Goal: Task Accomplishment & Management: Manage account settings

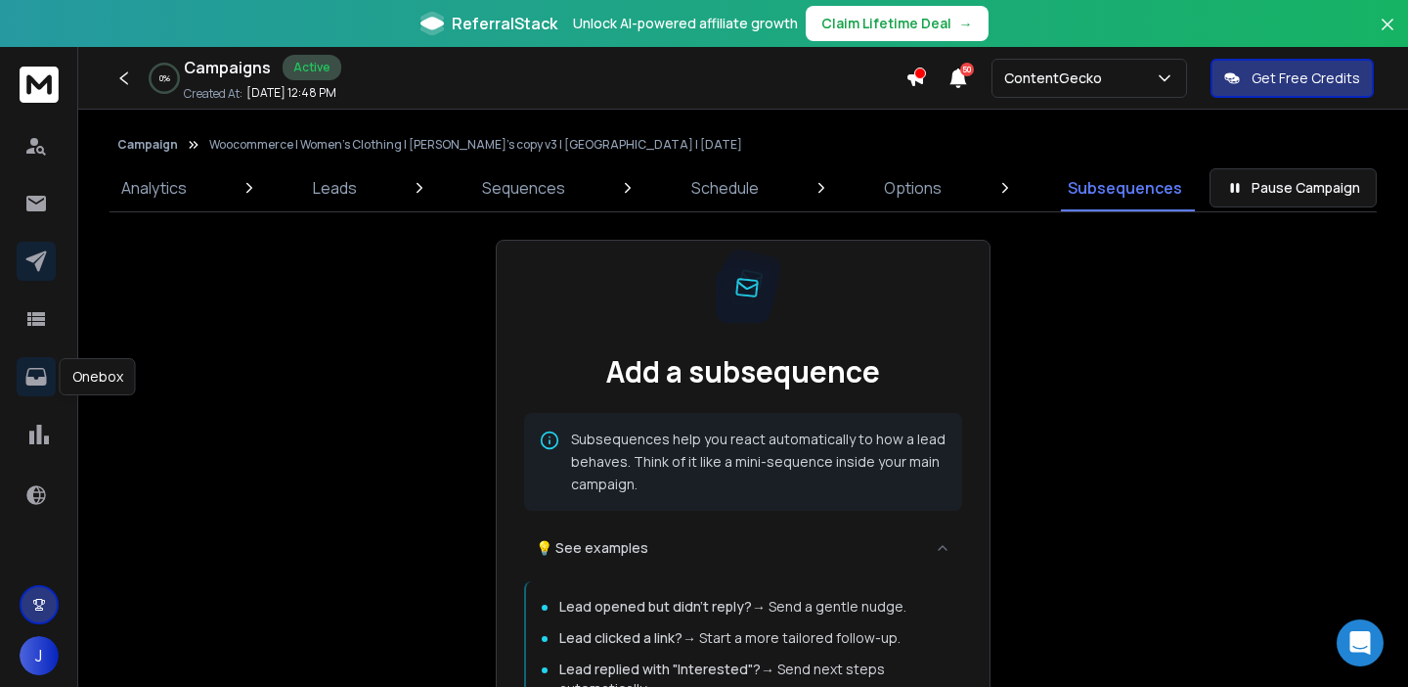
click at [37, 368] on icon at bounding box center [35, 377] width 21 height 18
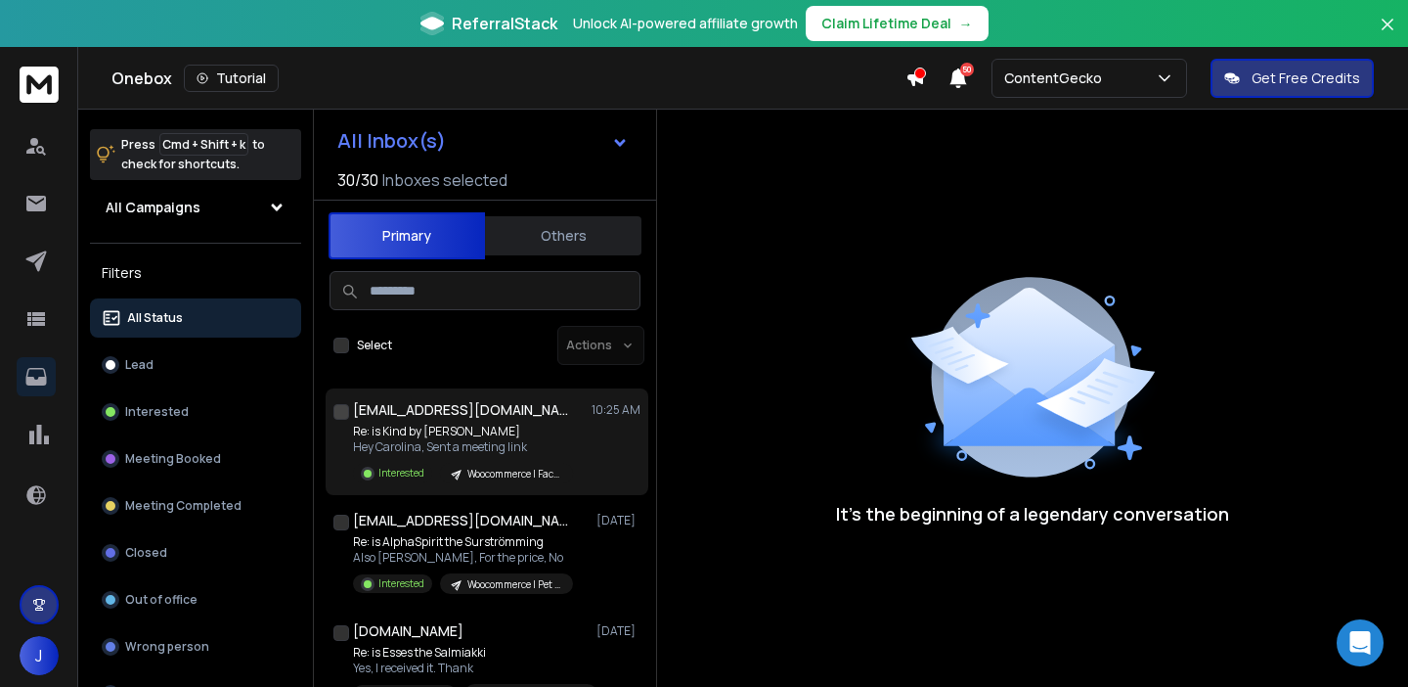
click at [426, 424] on p "Re: is Kind by [PERSON_NAME]" at bounding box center [463, 432] width 220 height 16
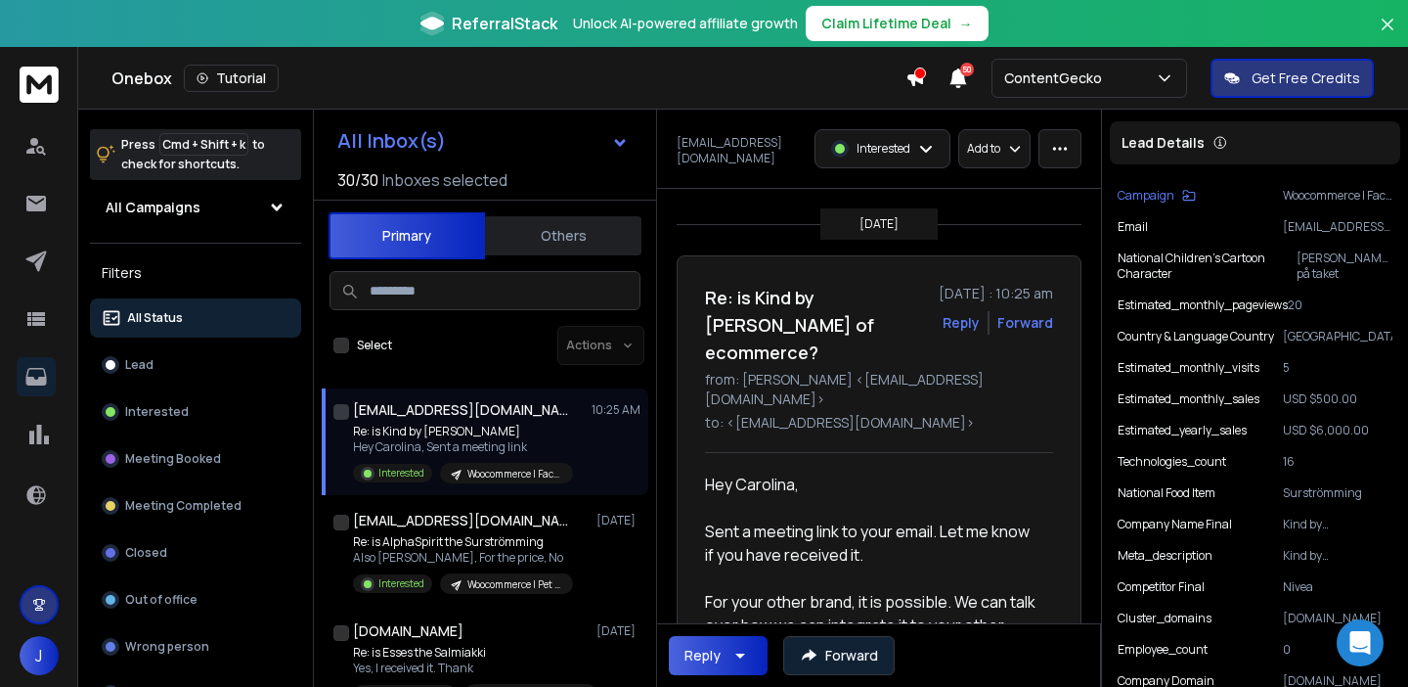
click at [817, 651] on button "Forward" at bounding box center [839, 655] width 112 height 39
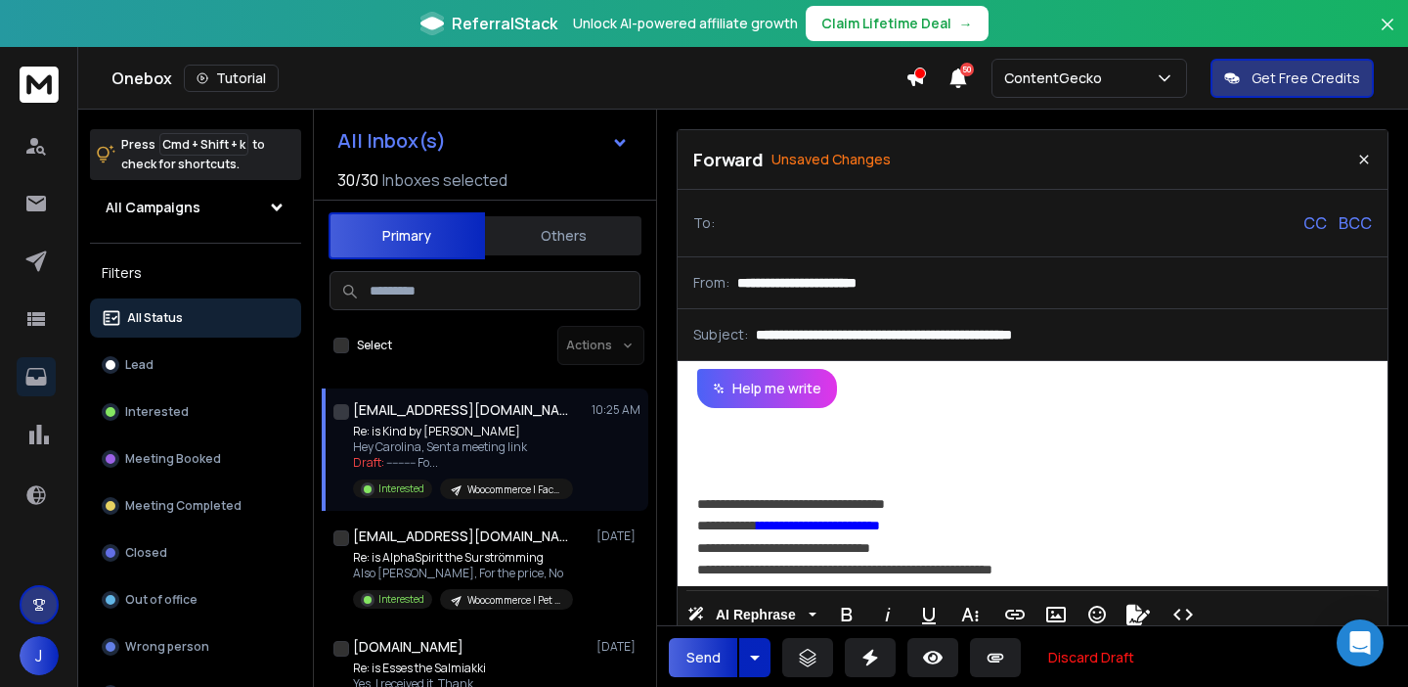
click at [790, 220] on input at bounding box center [791, 222] width 137 height 35
type input "**********"
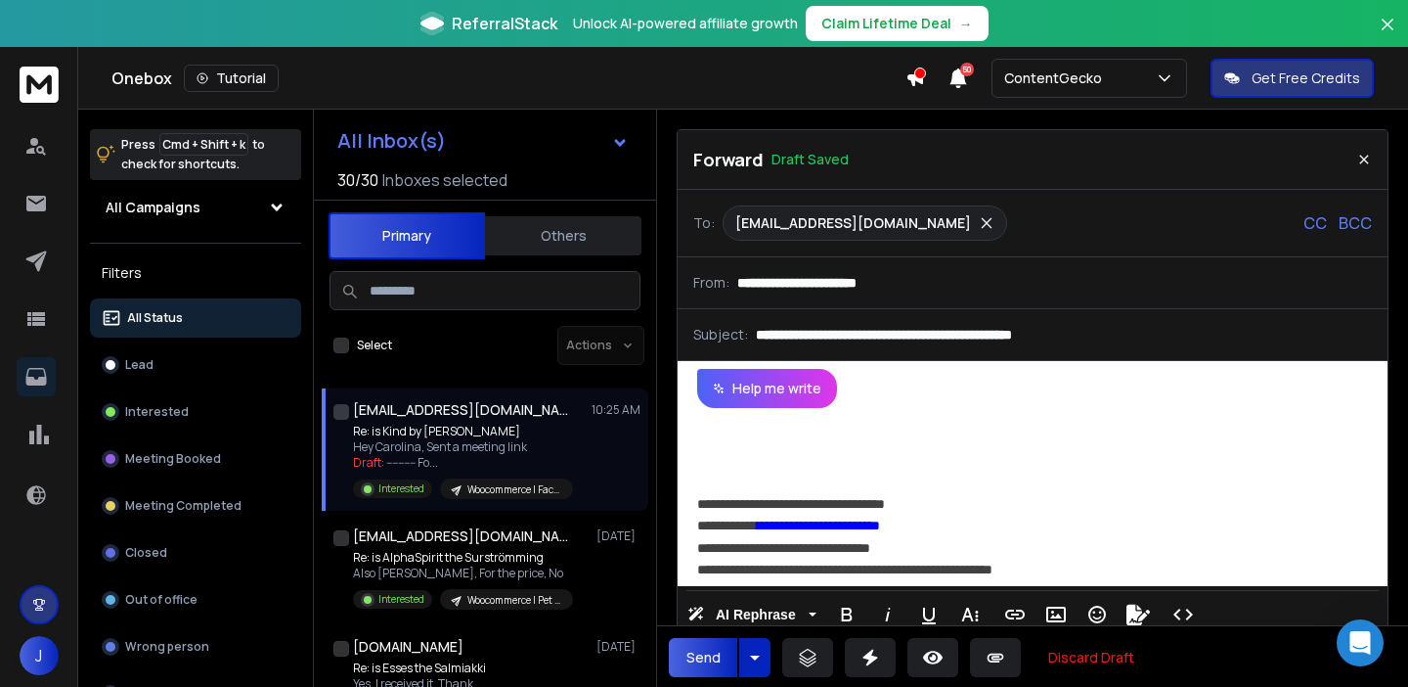
click at [706, 658] on button "Send" at bounding box center [703, 657] width 68 height 39
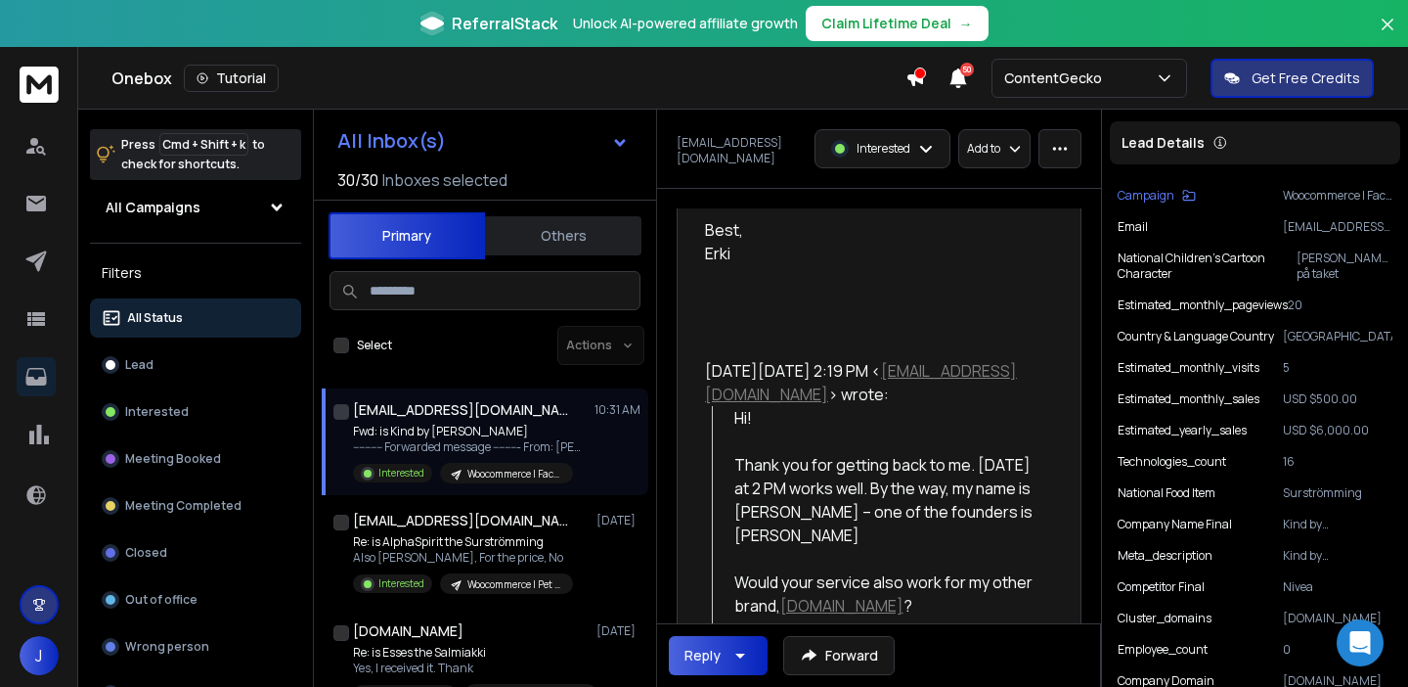
scroll to position [753, 0]
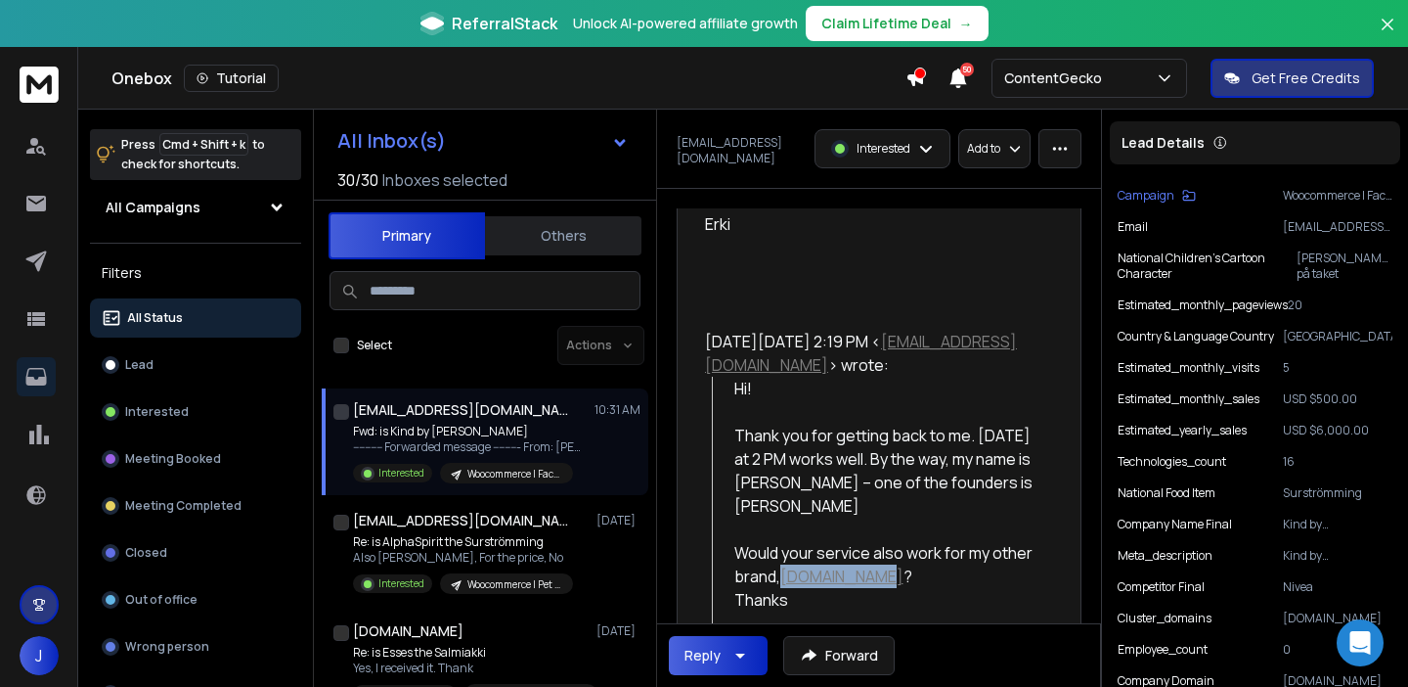
drag, startPoint x: 875, startPoint y: 486, endPoint x: 784, endPoint y: 484, distance: 91.0
click at [784, 541] on div "Would your service also work for my other brand, [DOMAIN_NAME] ?" at bounding box center [887, 564] width 304 height 47
copy link "[DOMAIN_NAME]"
click at [539, 244] on button "Others" at bounding box center [563, 235] width 156 height 43
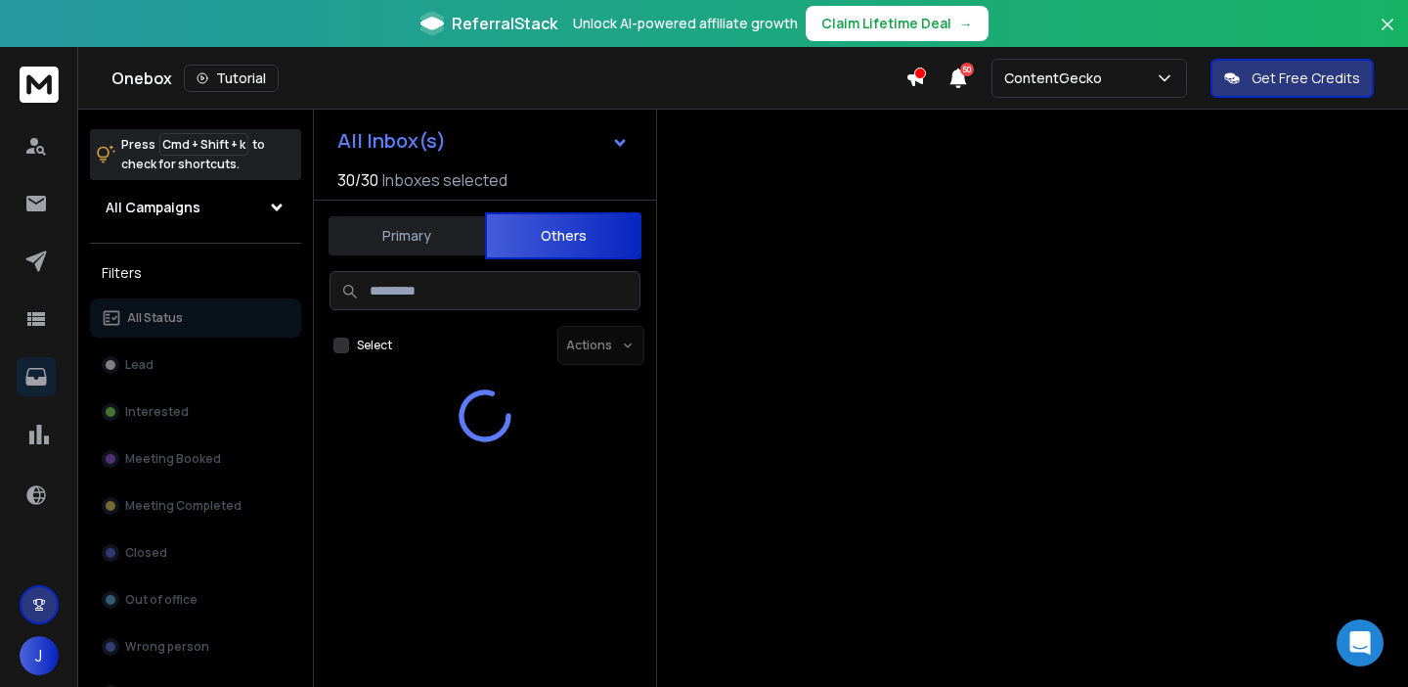
scroll to position [0, 0]
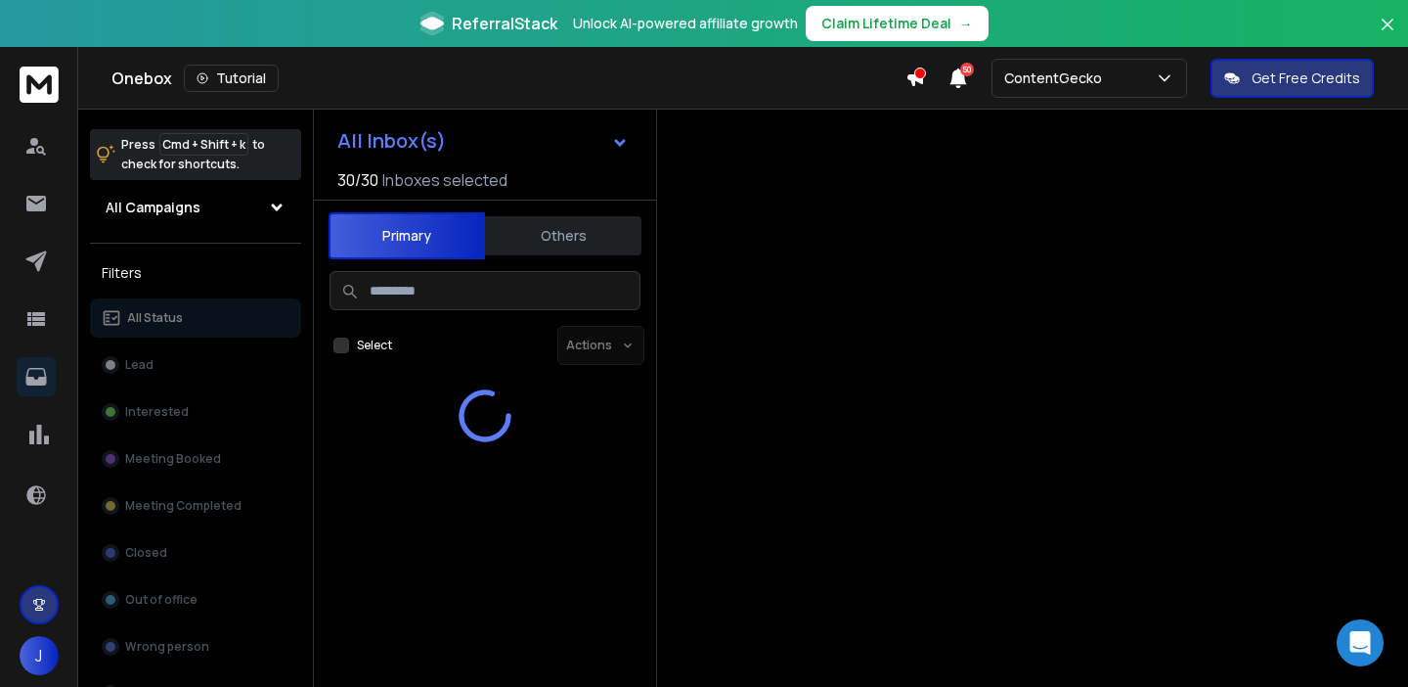
click at [409, 225] on button "Primary" at bounding box center [407, 235] width 156 height 47
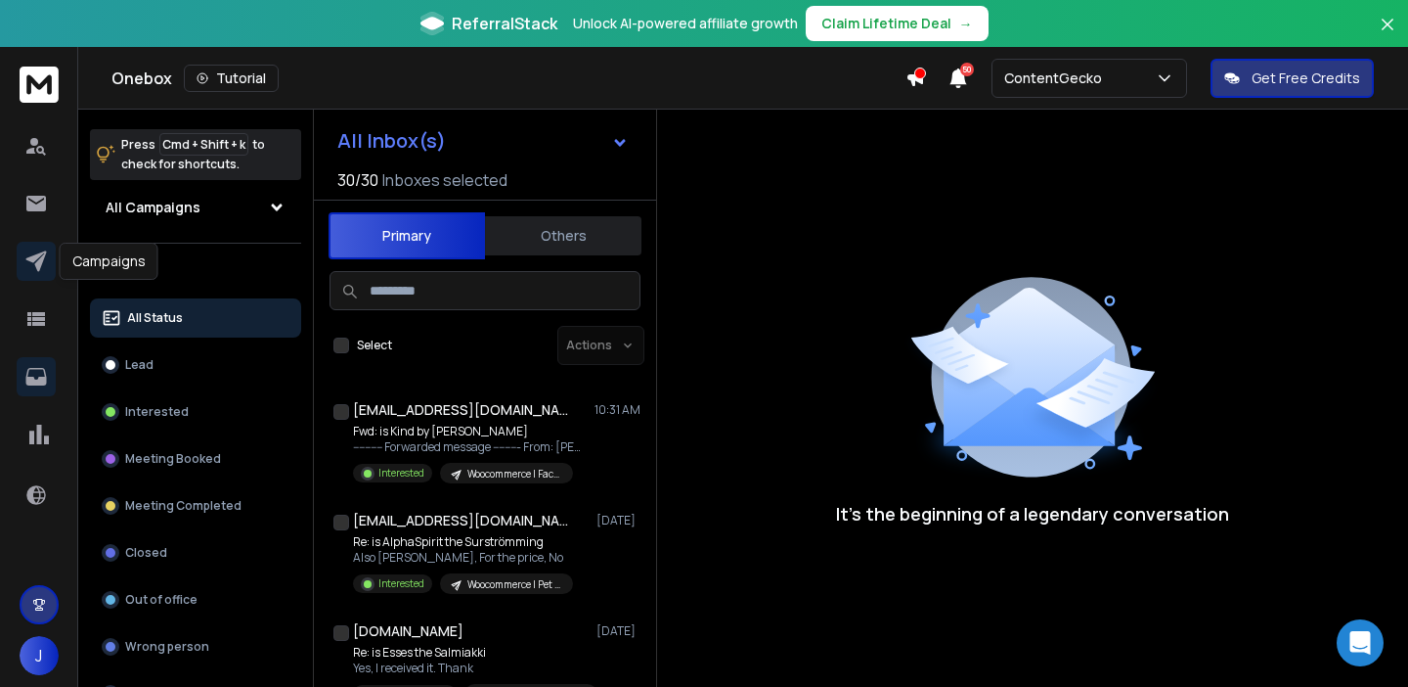
click at [38, 260] on icon at bounding box center [35, 261] width 21 height 21
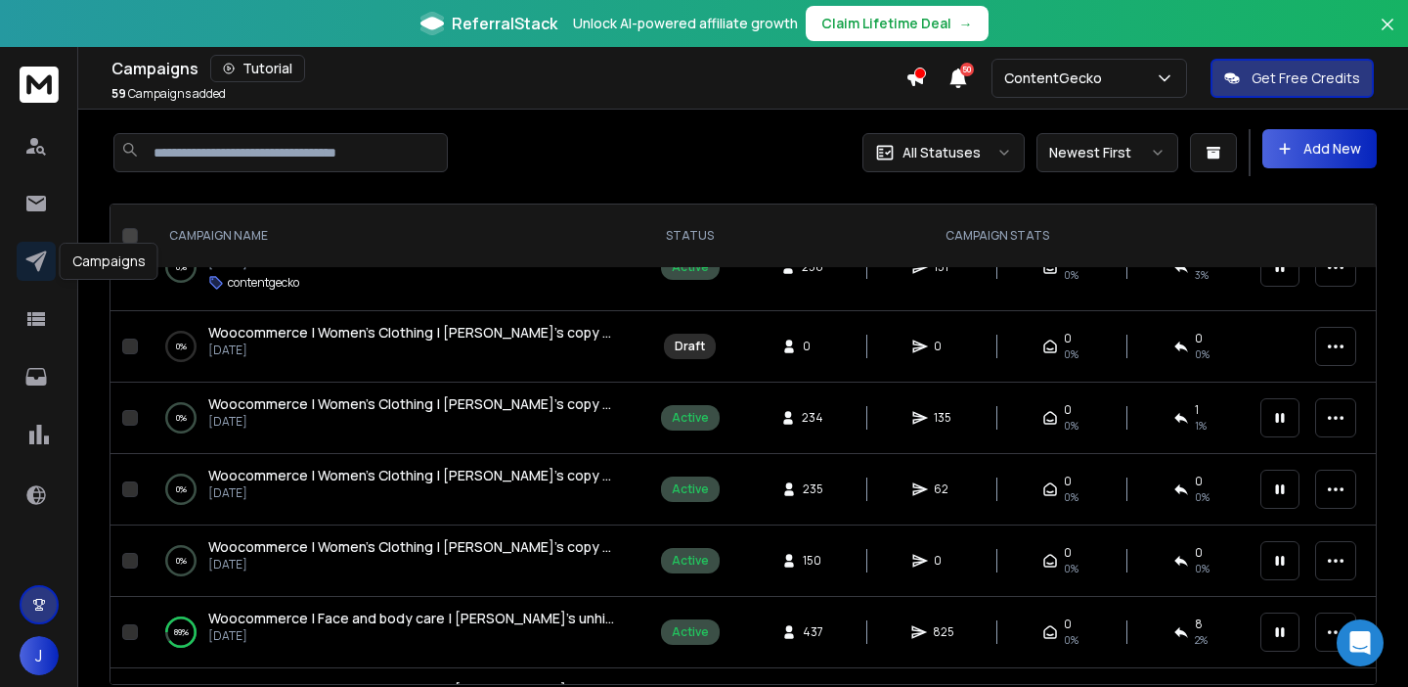
scroll to position [54, 0]
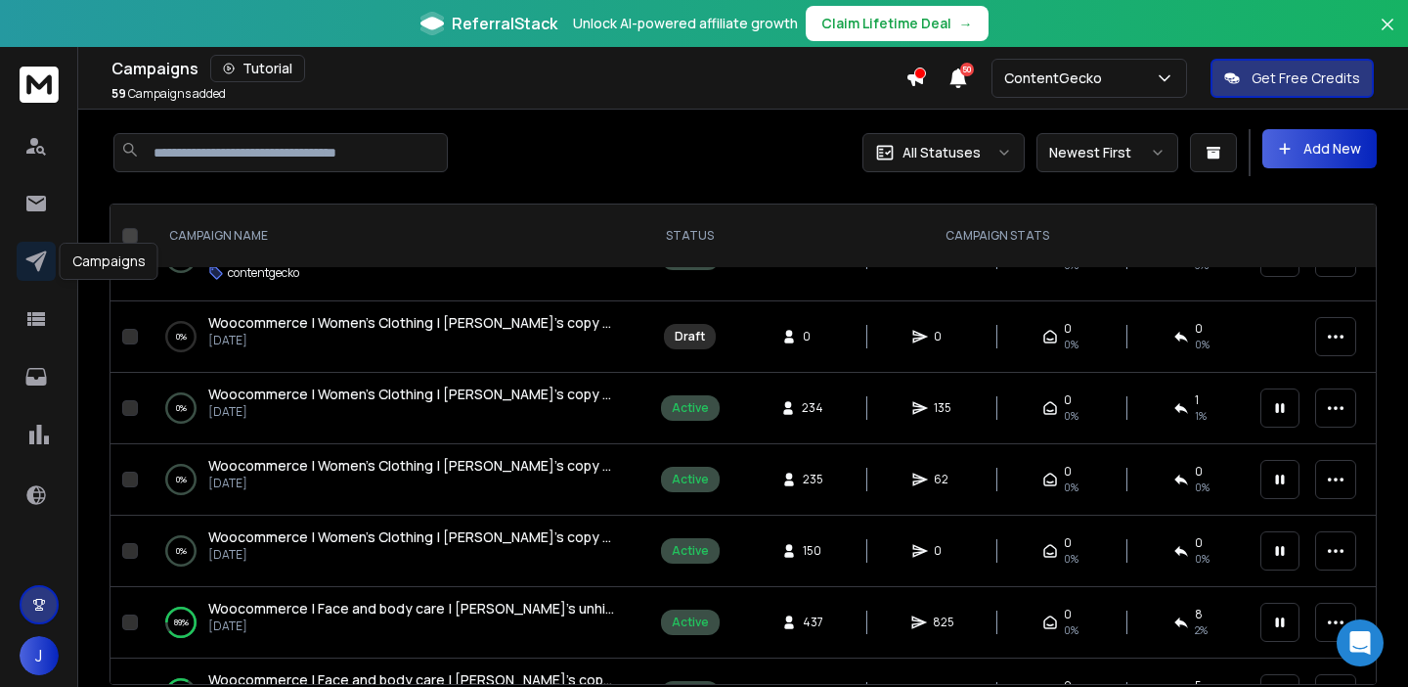
click at [591, 406] on p "[DATE]" at bounding box center [411, 412] width 407 height 16
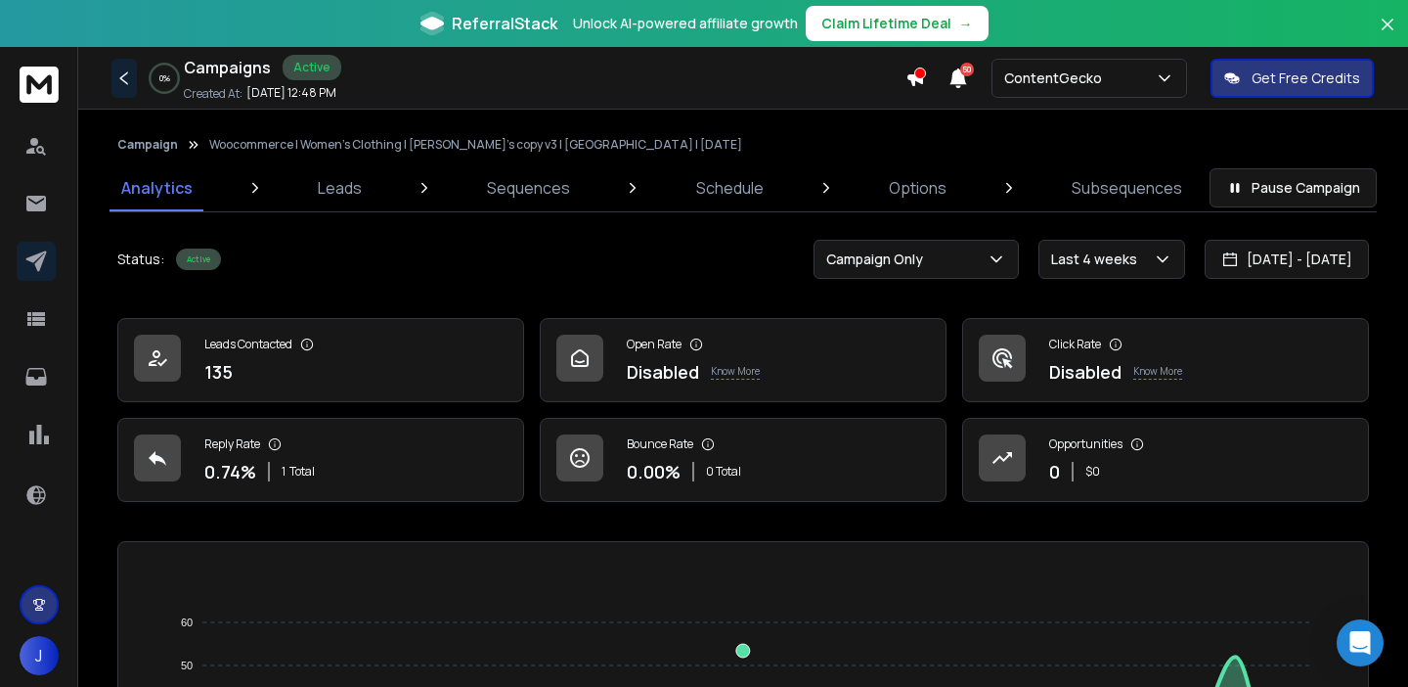
click at [128, 75] on icon at bounding box center [124, 78] width 18 height 18
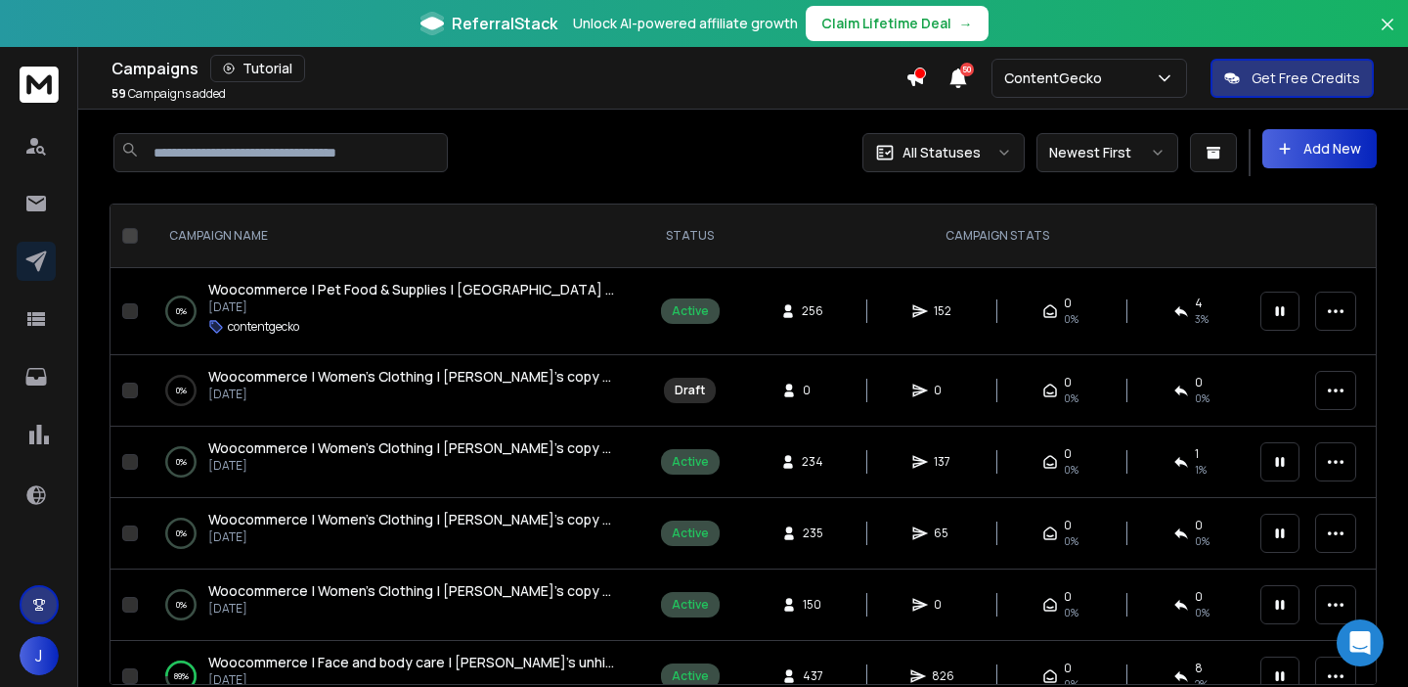
scroll to position [25, 0]
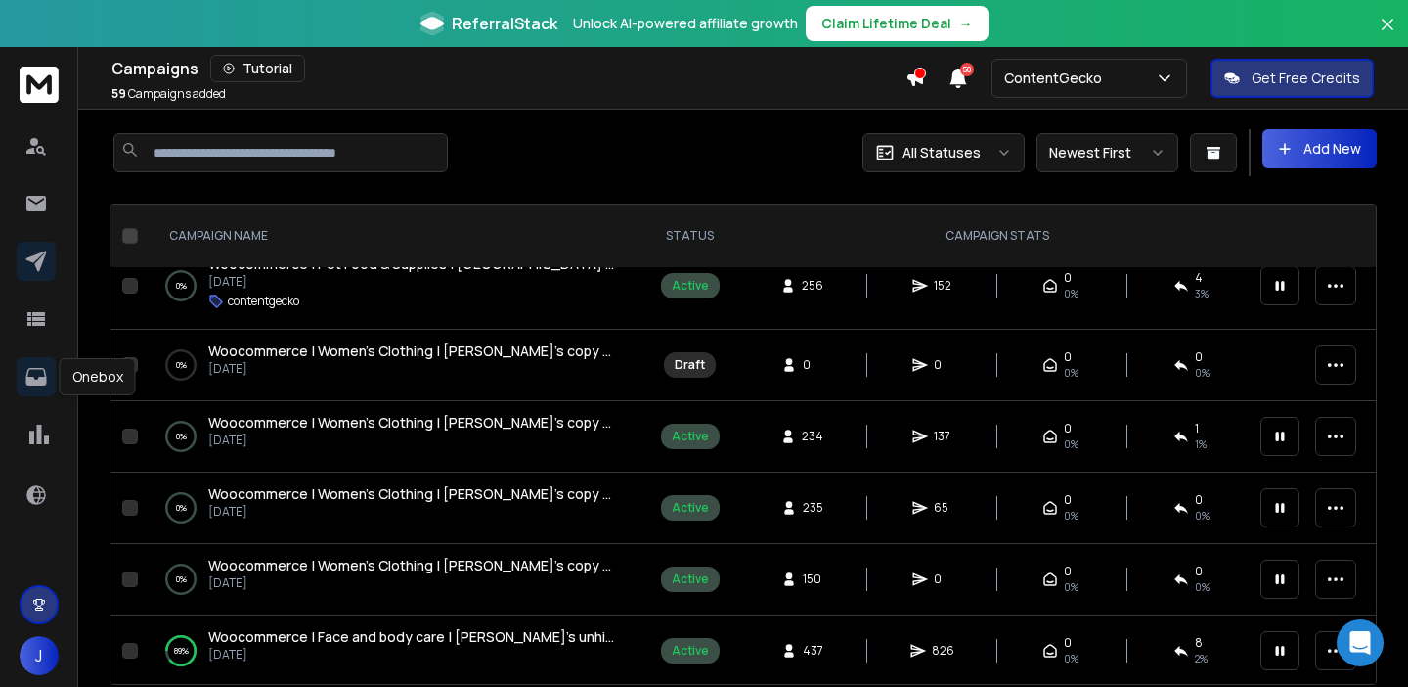
click at [45, 379] on icon at bounding box center [35, 377] width 21 height 18
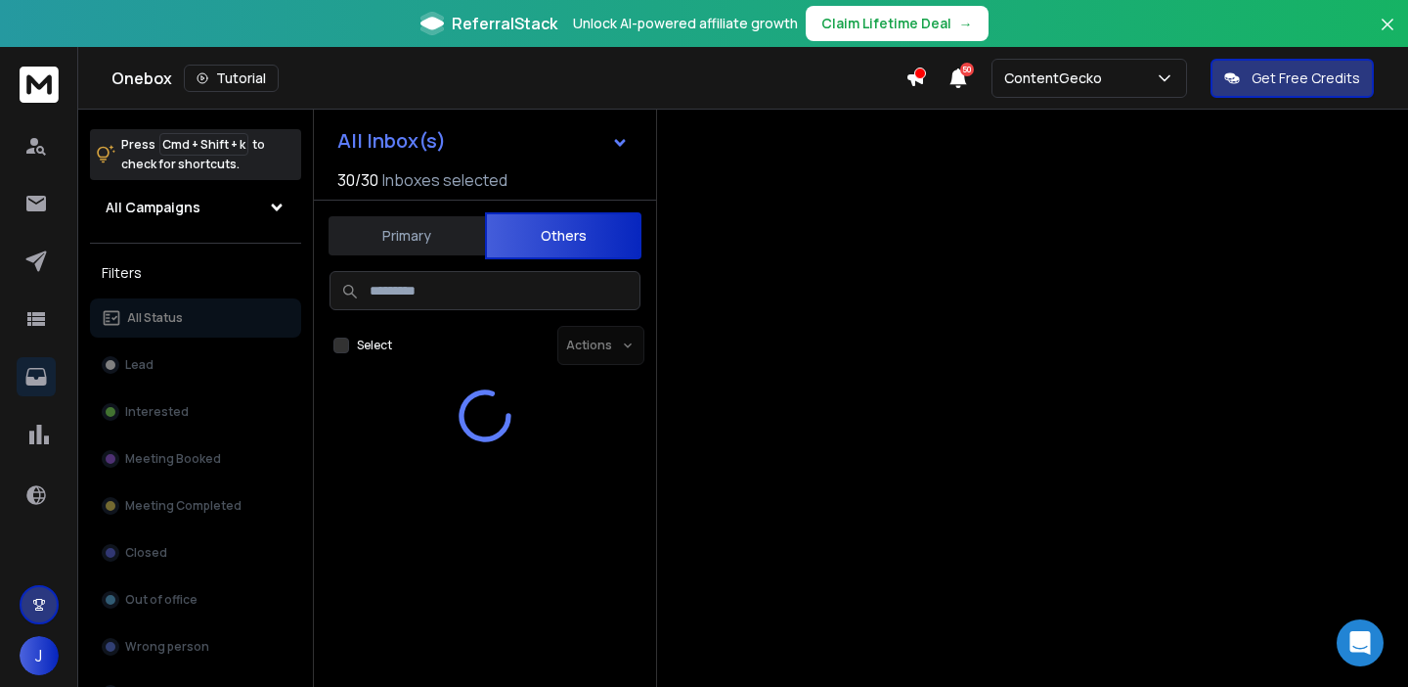
click at [580, 246] on button "Others" at bounding box center [563, 235] width 156 height 47
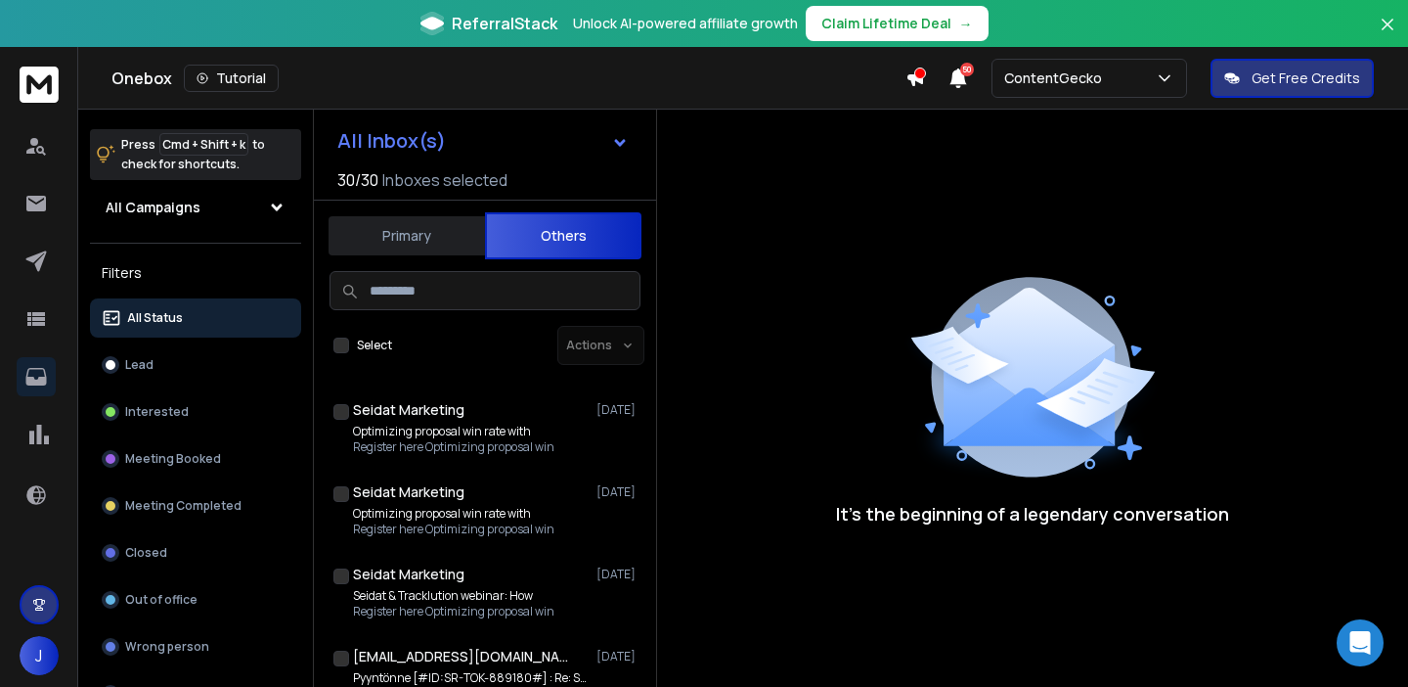
click at [416, 227] on button "Primary" at bounding box center [407, 235] width 156 height 43
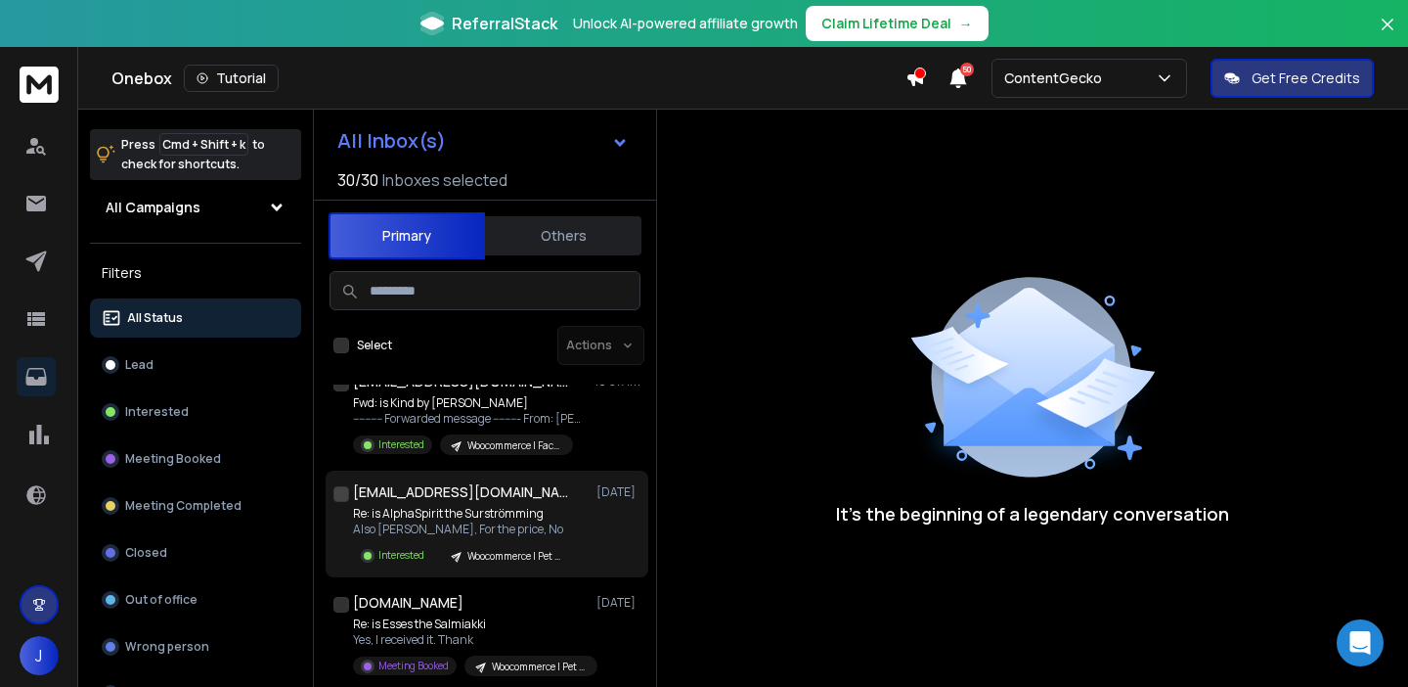
scroll to position [8, 0]
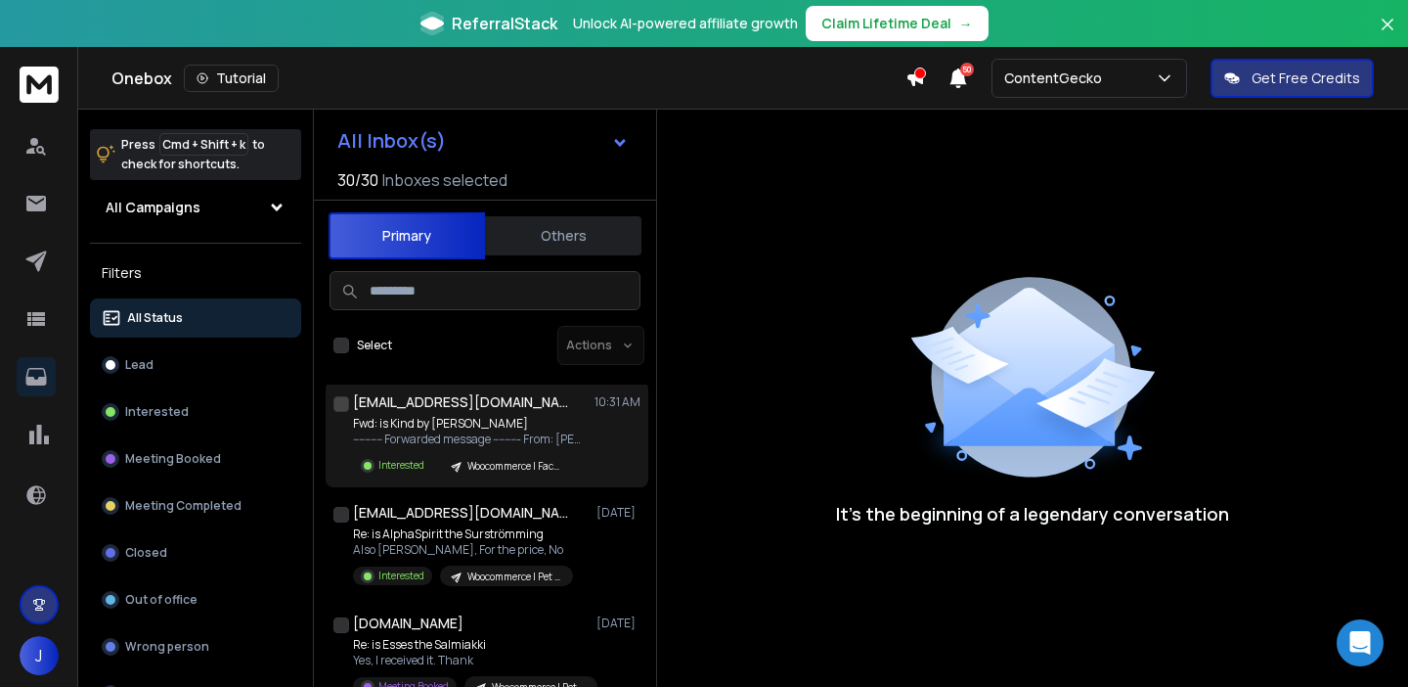
click at [427, 440] on p "---------- Forwarded message --------- From: [PERSON_NAME]" at bounding box center [470, 439] width 235 height 16
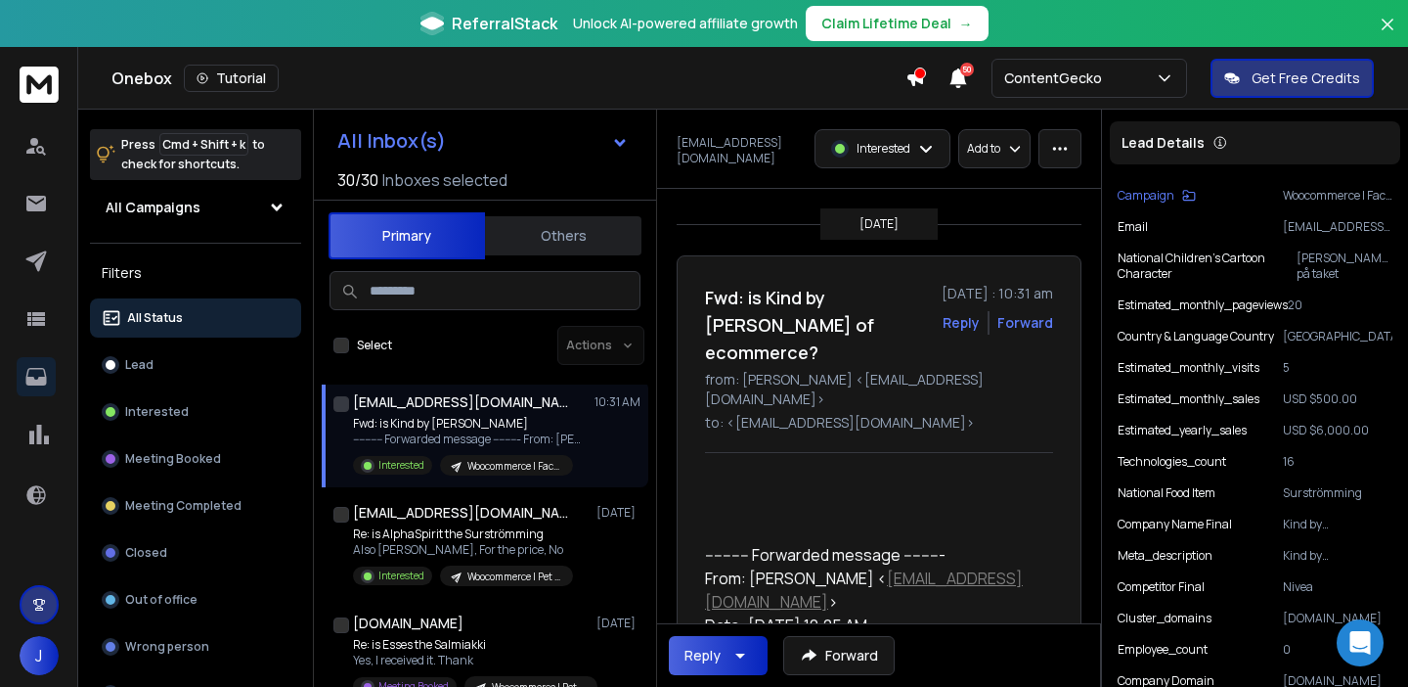
click at [1022, 144] on icon at bounding box center [1015, 149] width 14 height 14
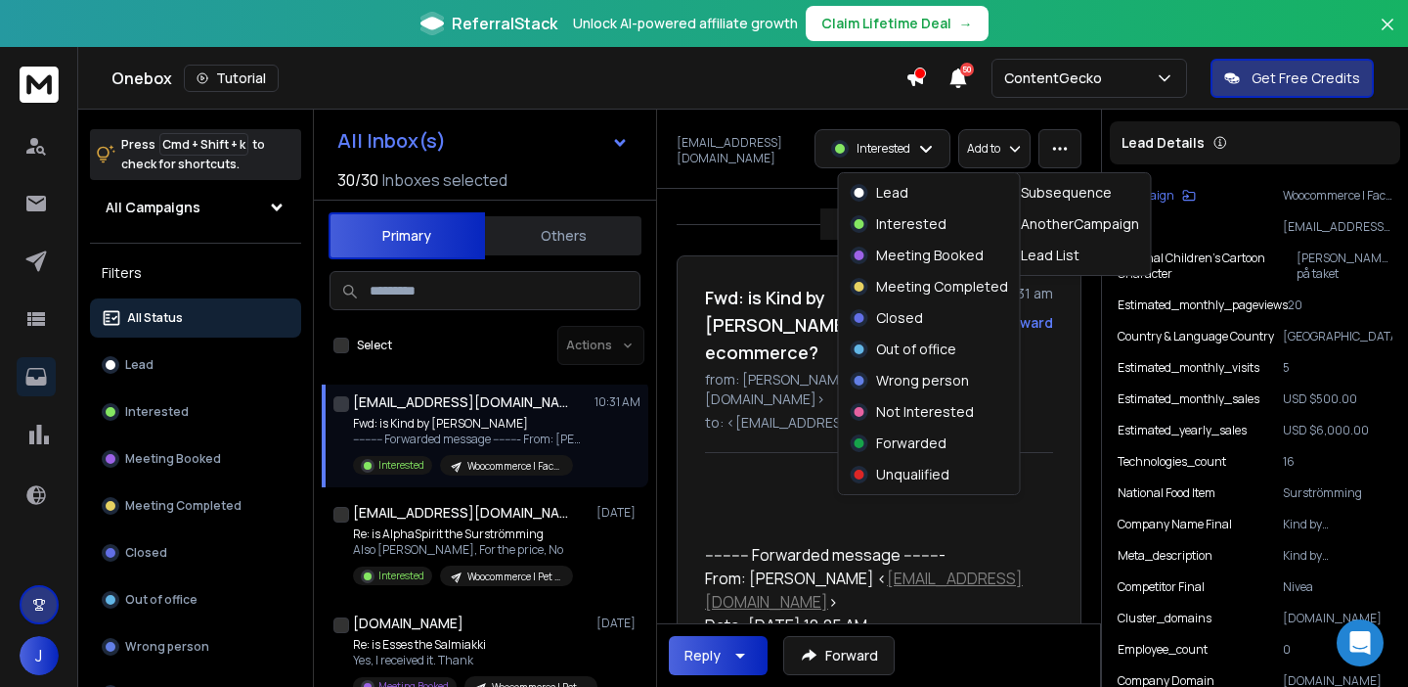
click at [934, 154] on icon at bounding box center [926, 149] width 16 height 16
click at [938, 258] on p "Meeting Booked" at bounding box center [930, 256] width 108 height 20
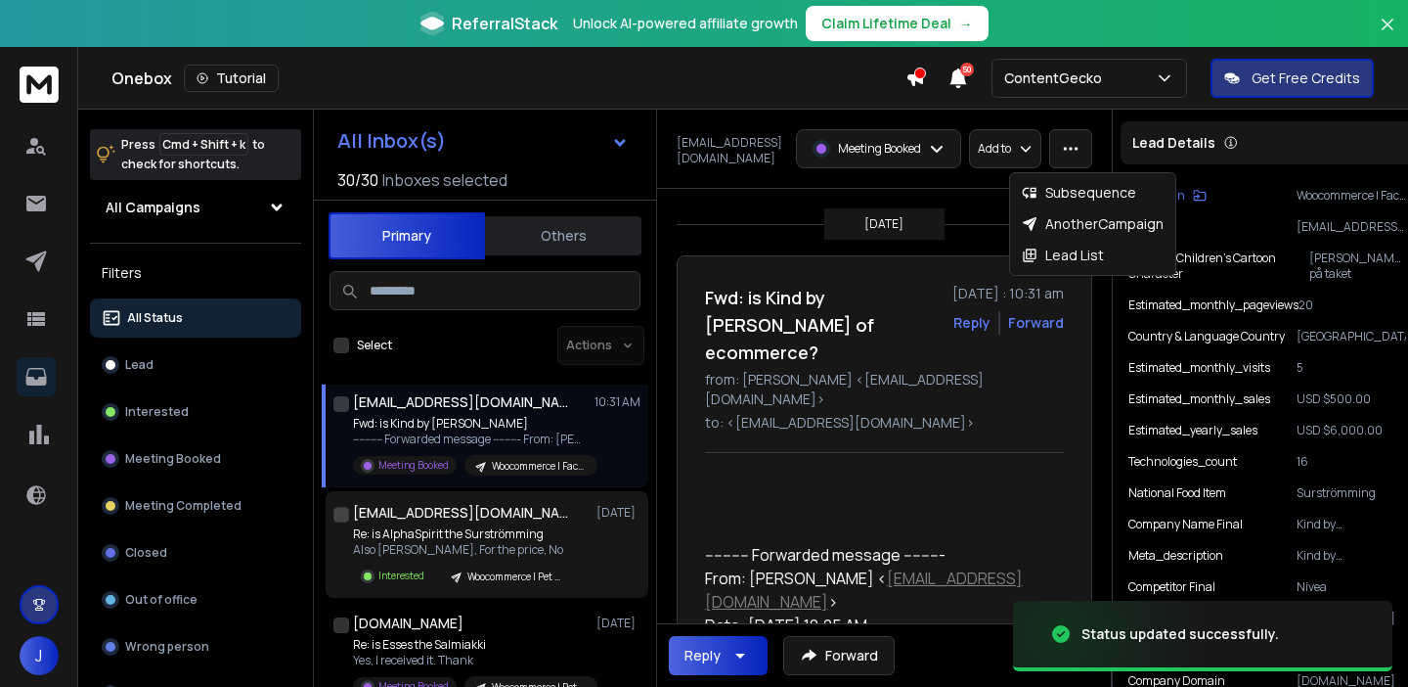
click at [538, 526] on p "Re: is AlphaSpirit the Surströmming" at bounding box center [463, 534] width 220 height 16
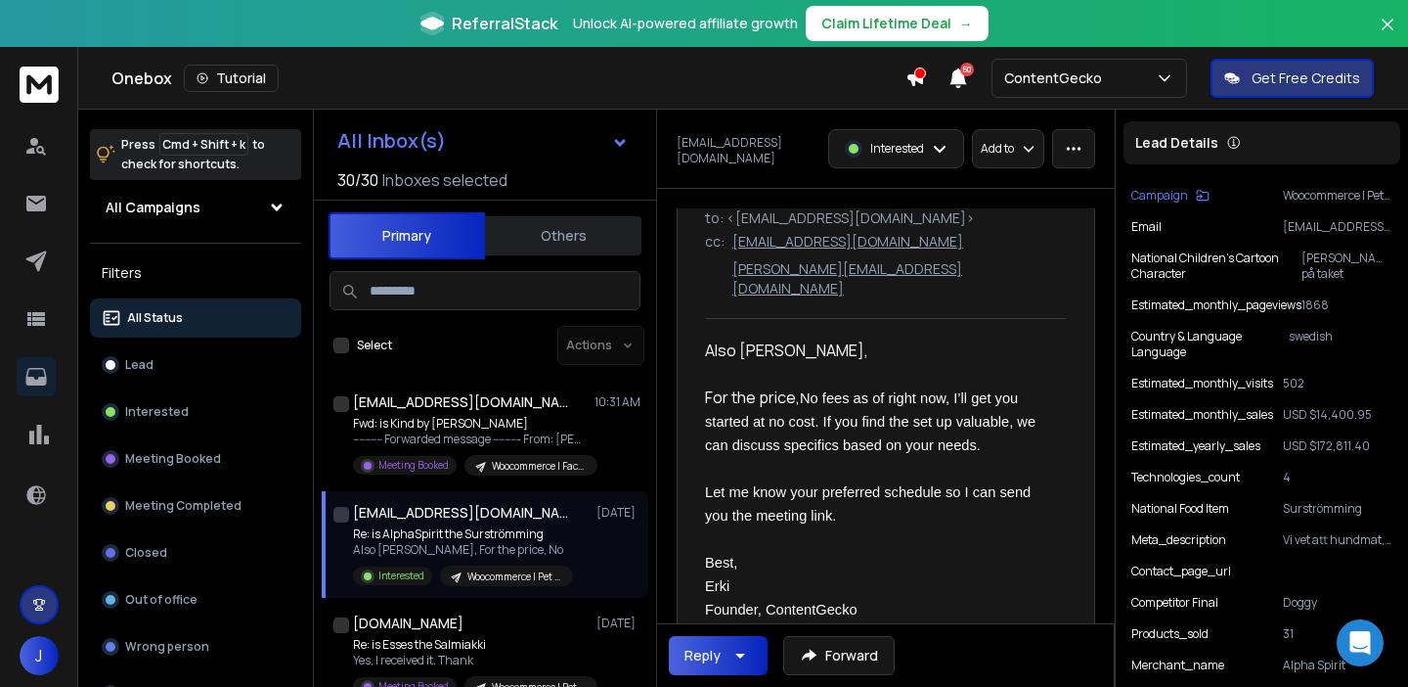
scroll to position [180, 0]
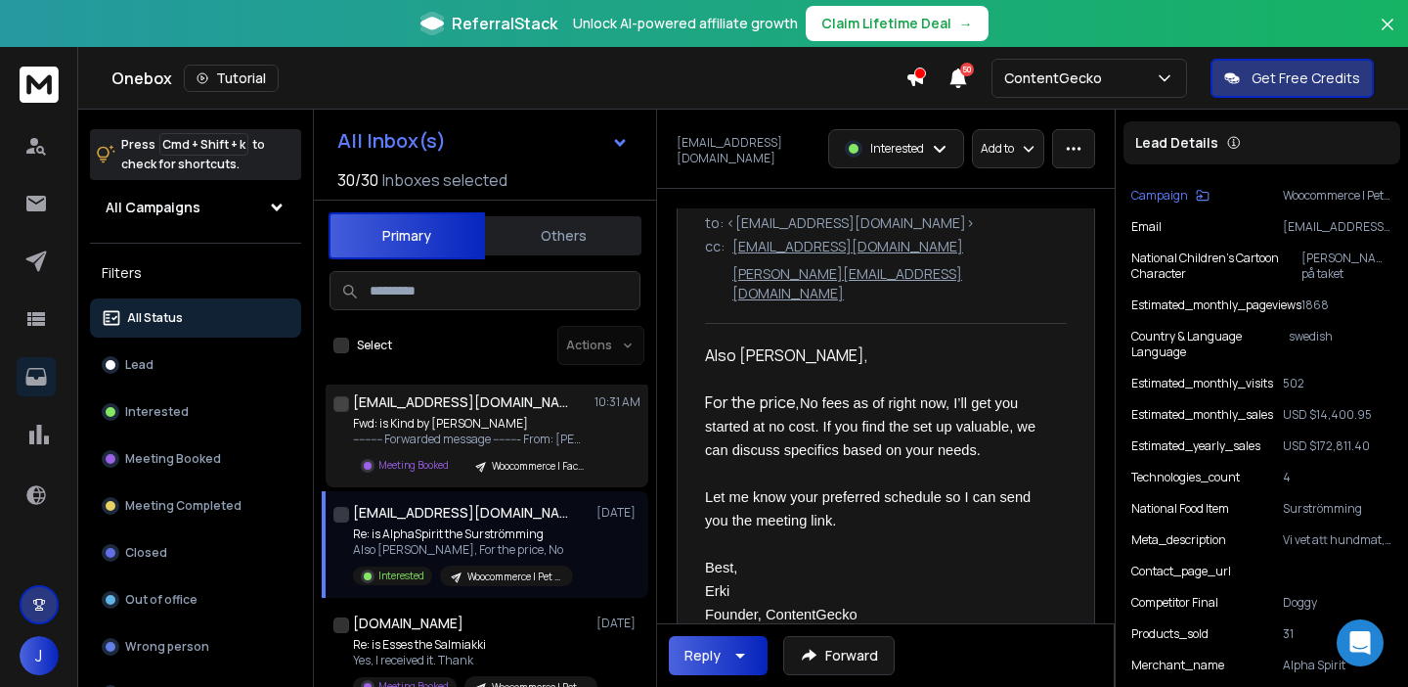
click at [535, 426] on p "Fwd: is Kind by [PERSON_NAME]" at bounding box center [470, 424] width 235 height 16
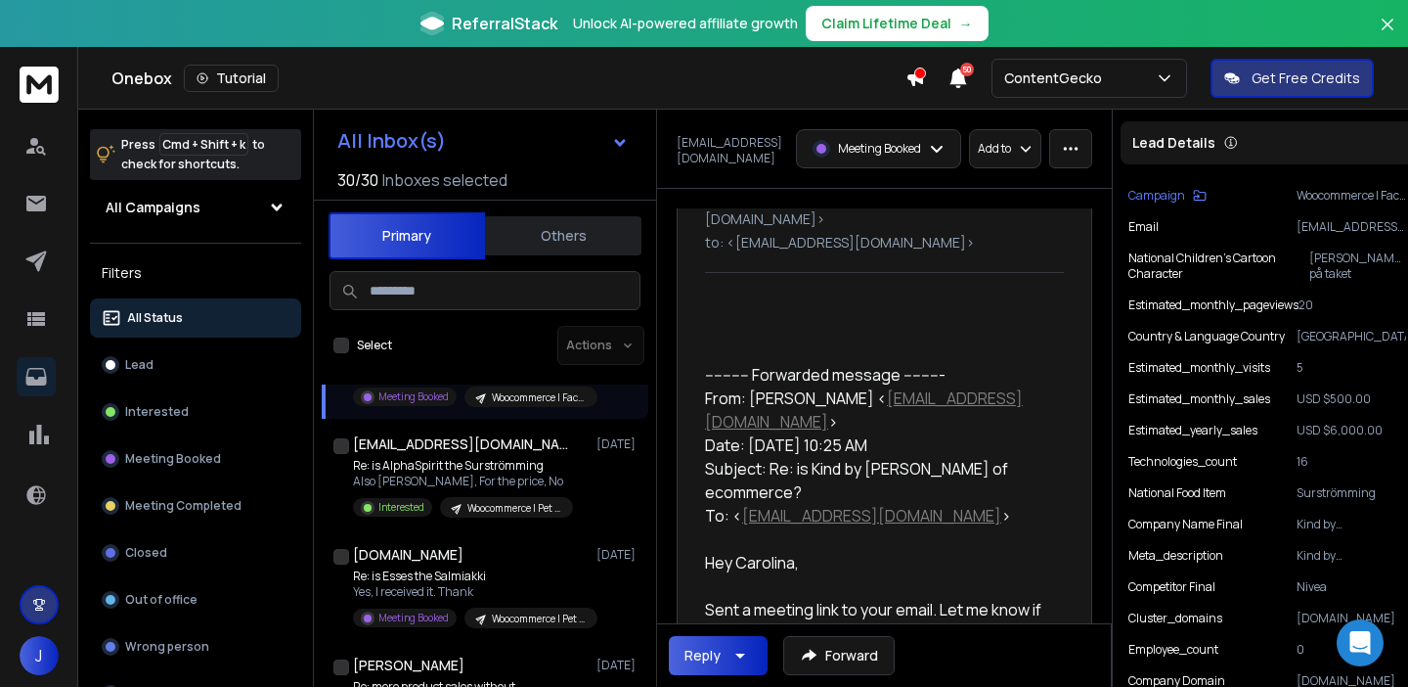
scroll to position [77, 0]
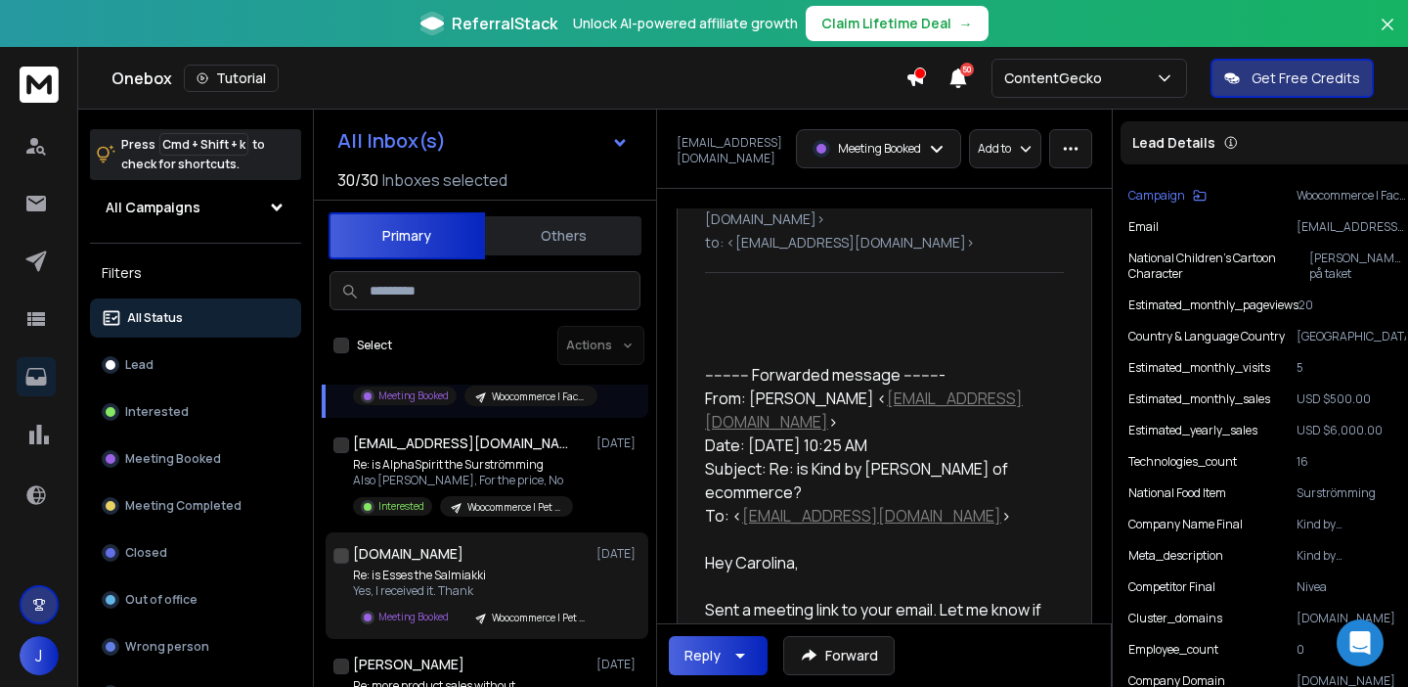
click at [521, 571] on p "Re: is Esses the Salmiakki" at bounding box center [470, 575] width 235 height 16
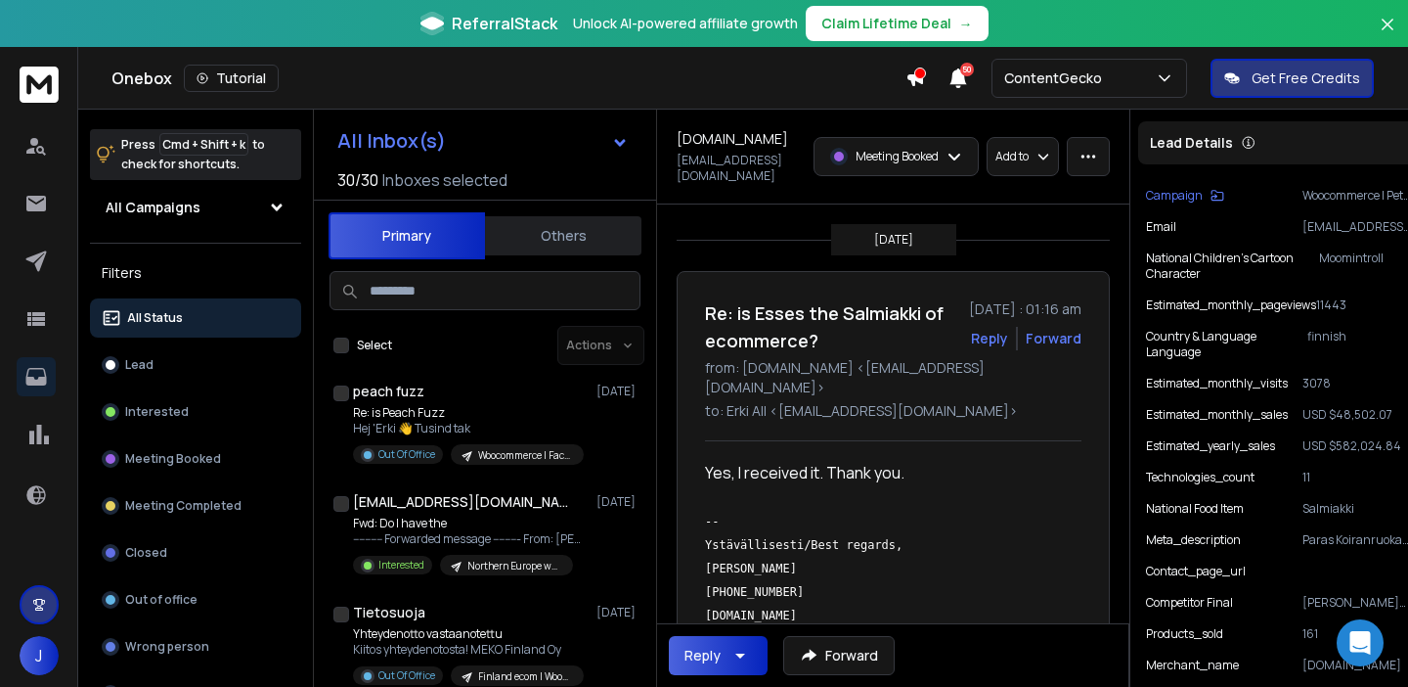
scroll to position [906, 0]
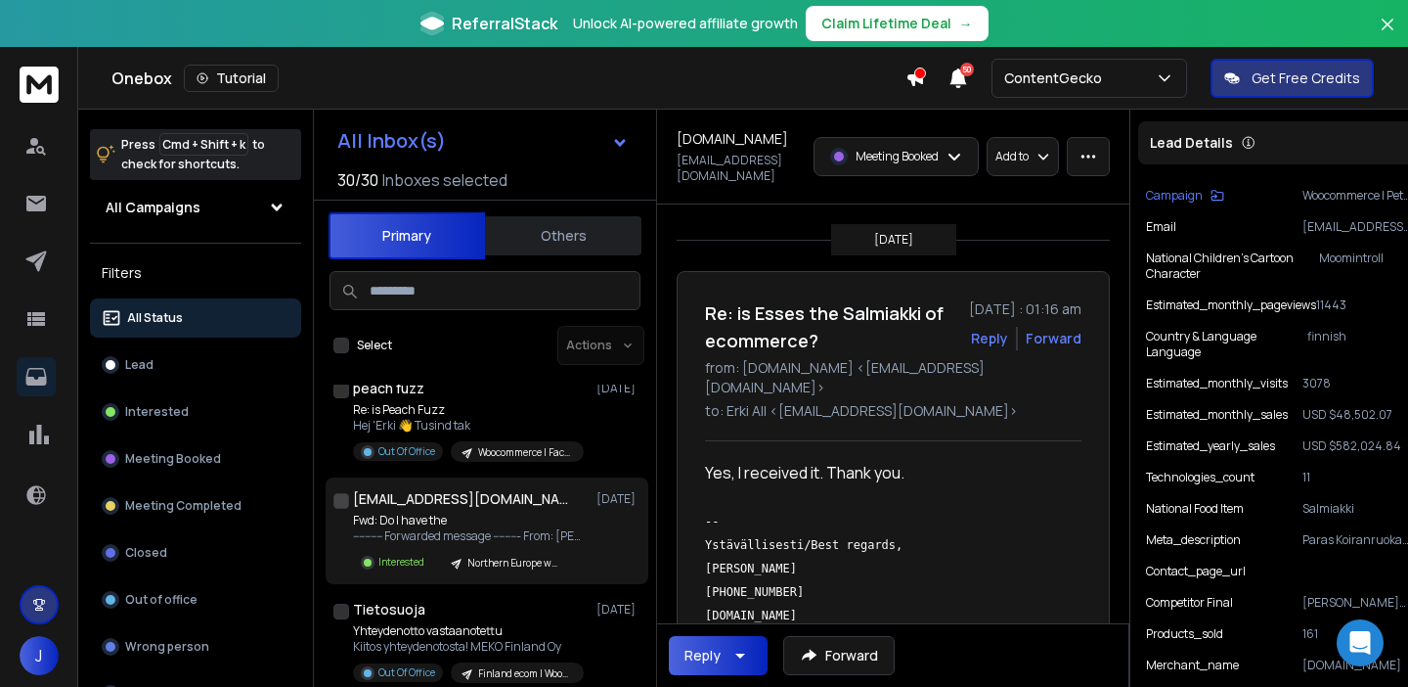
click at [520, 536] on p "---------- Forwarded message --------- From: [PERSON_NAME]" at bounding box center [470, 536] width 235 height 16
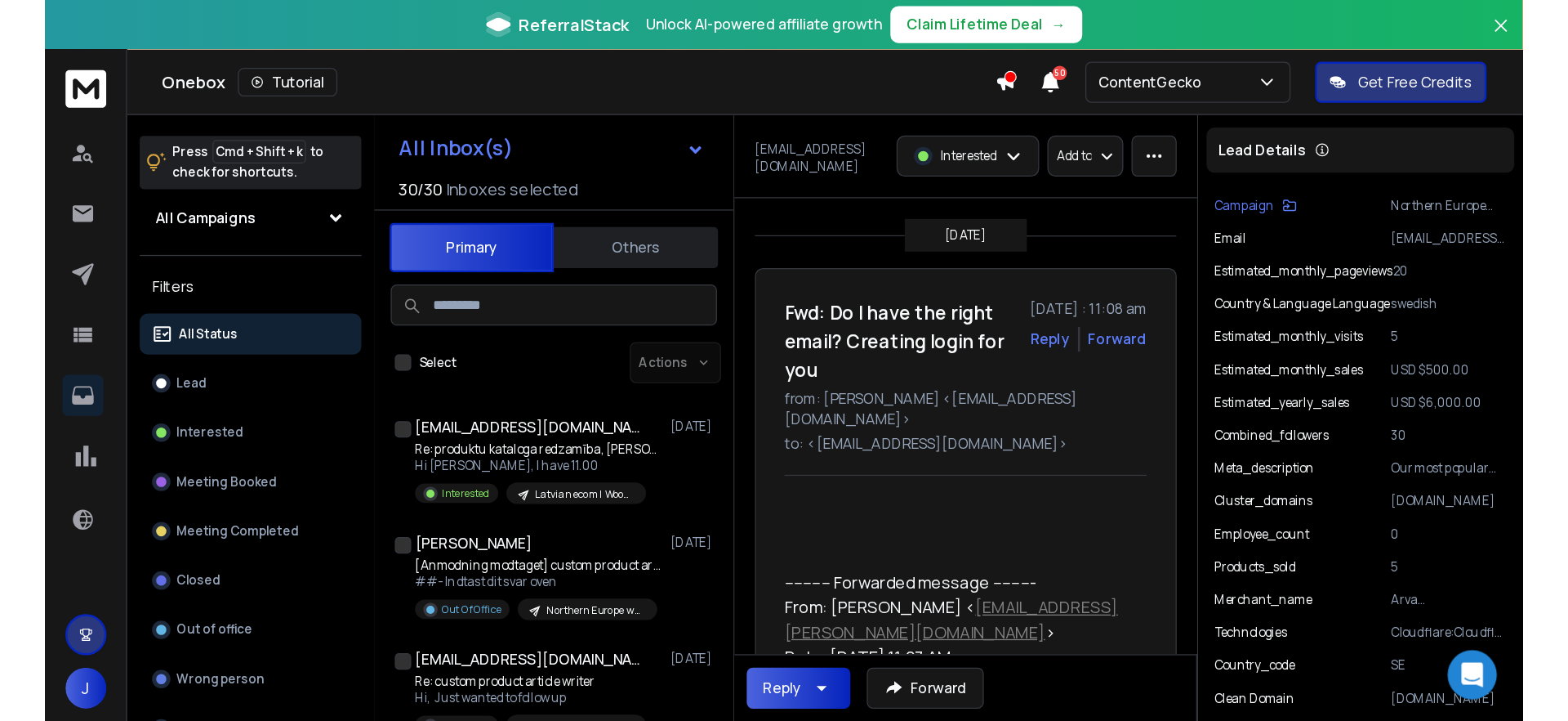
scroll to position [1093, 0]
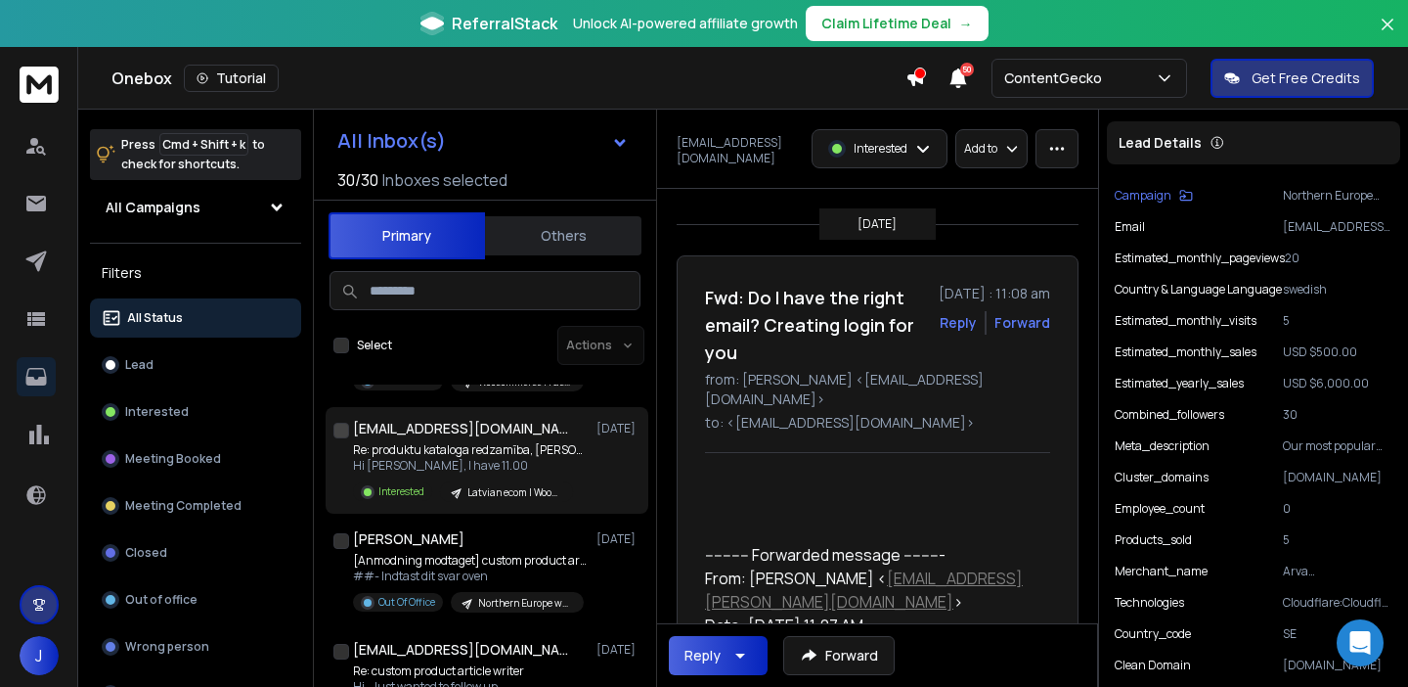
click at [512, 460] on p "Hi [PERSON_NAME], I have 11.00" at bounding box center [470, 466] width 235 height 16
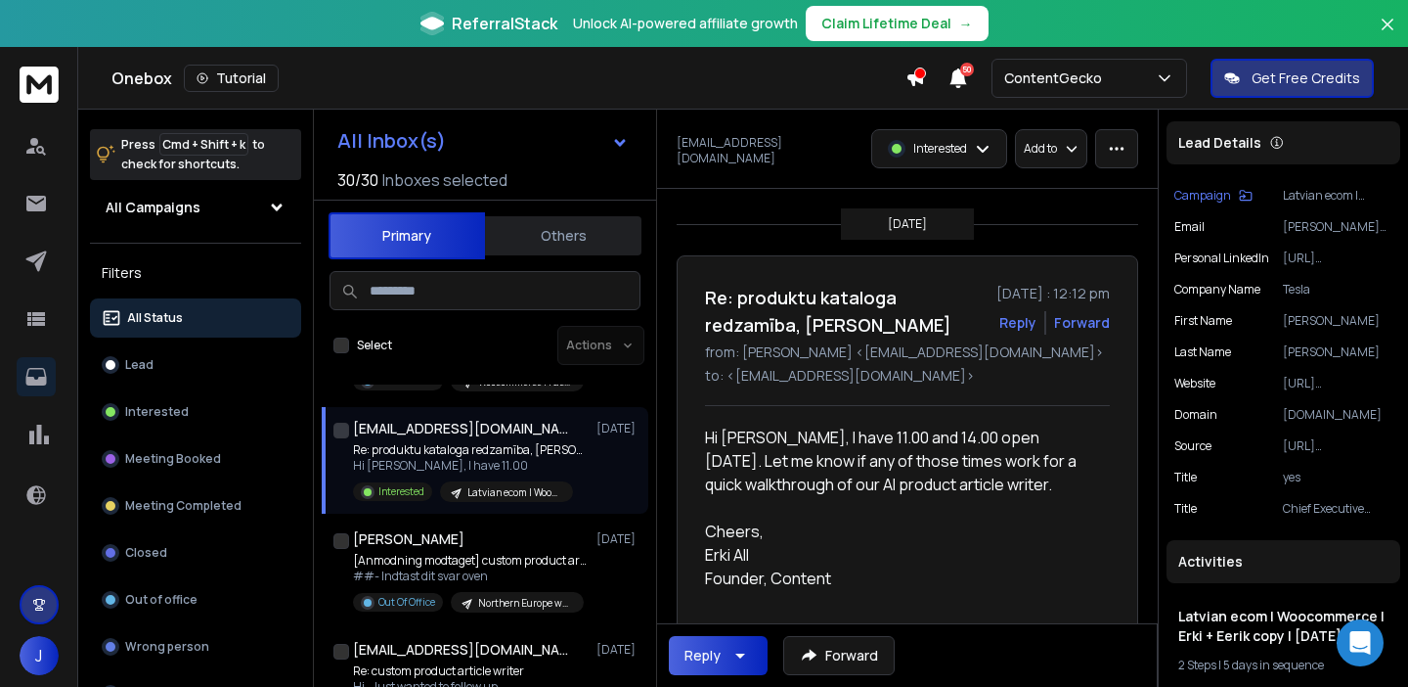
click at [1064, 157] on div "Add to" at bounding box center [1051, 148] width 70 height 37
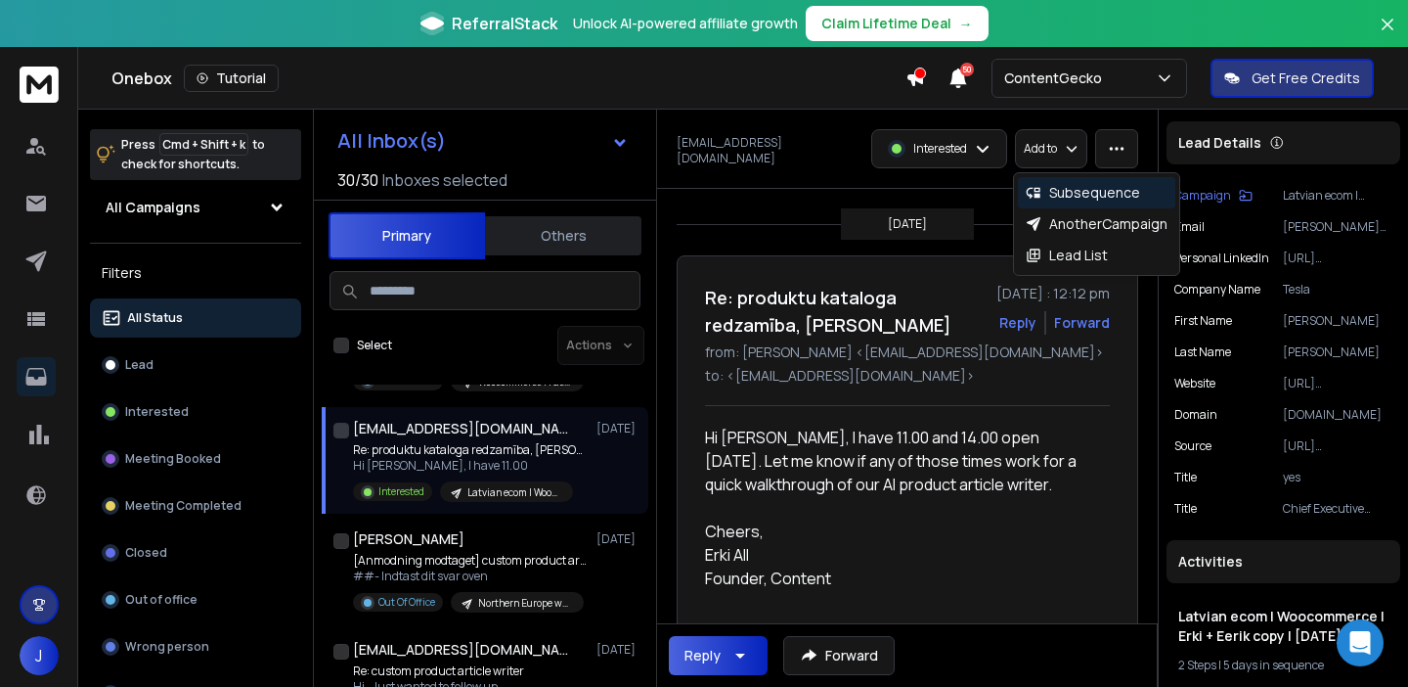
click at [1065, 201] on div "Subsequence" at bounding box center [1083, 193] width 114 height 20
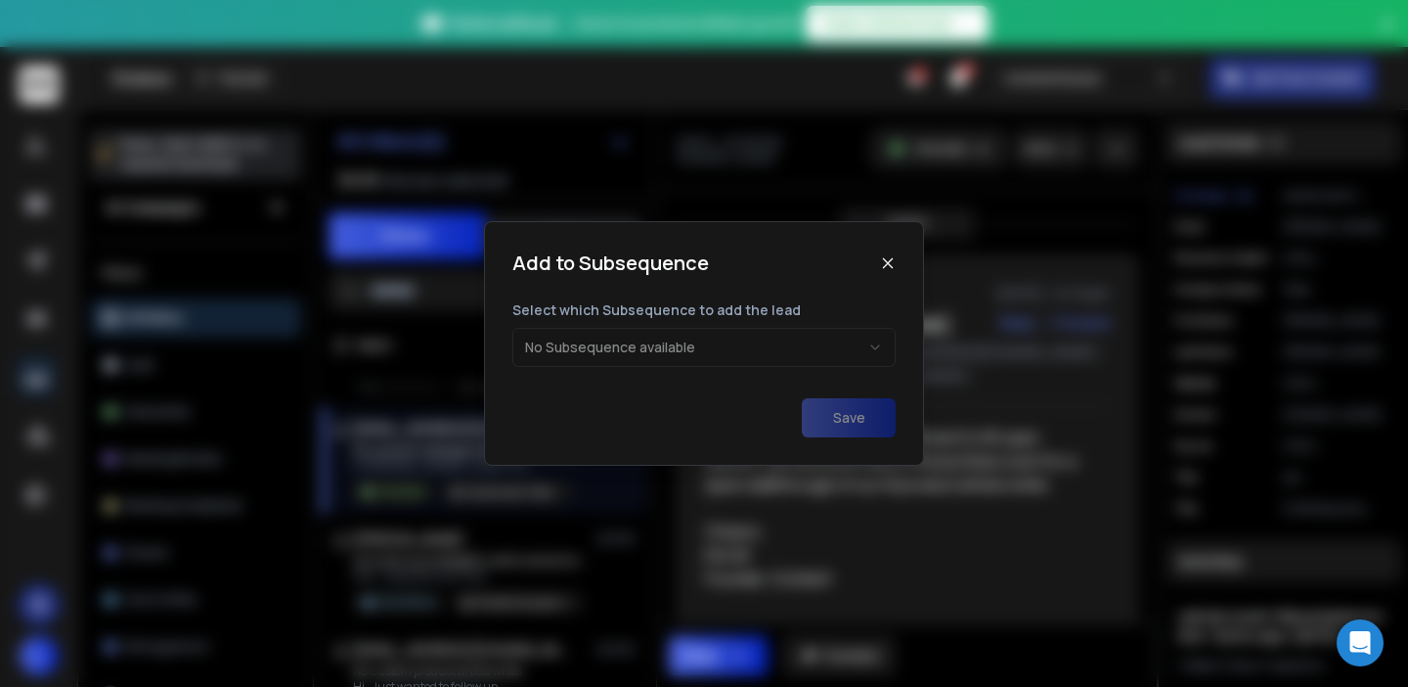
click at [883, 269] on icon at bounding box center [888, 263] width 16 height 16
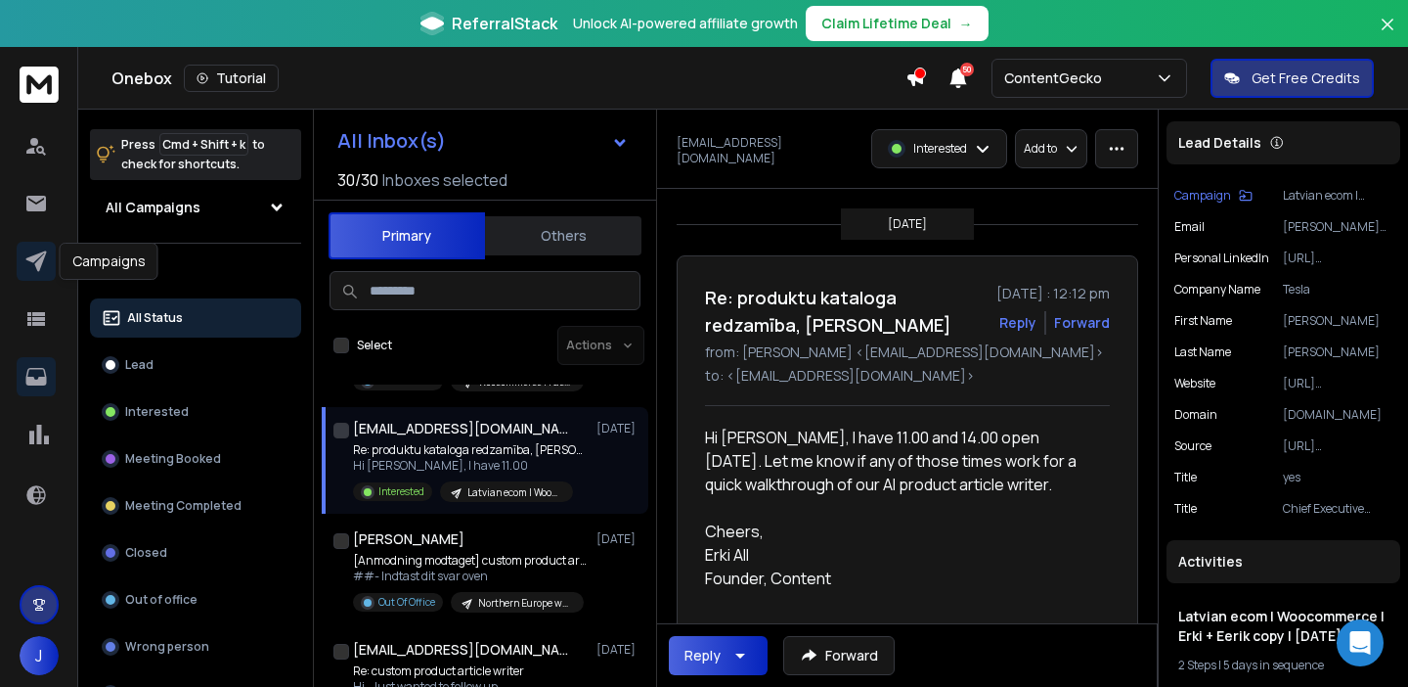
click at [47, 265] on link at bounding box center [36, 261] width 39 height 39
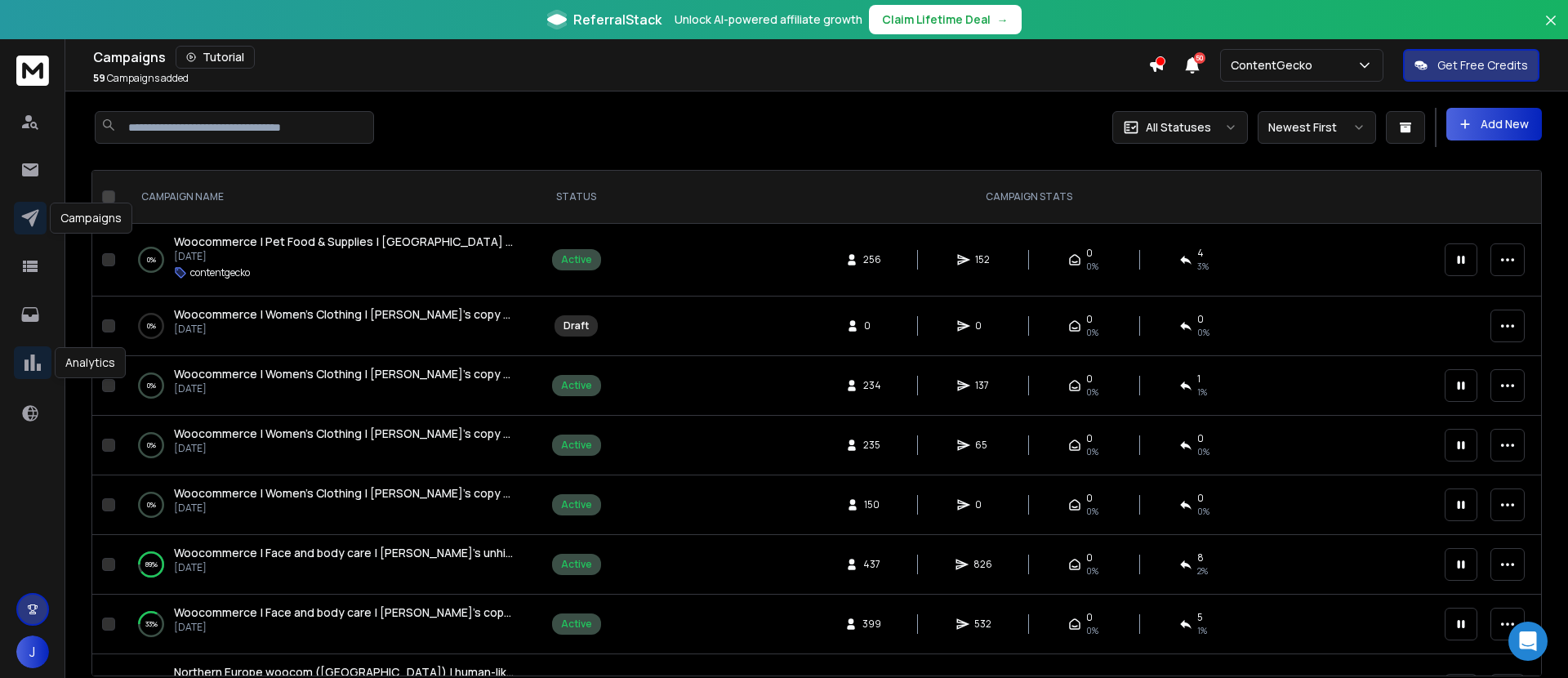
click at [29, 371] on icon at bounding box center [32, 362] width 24 height 24
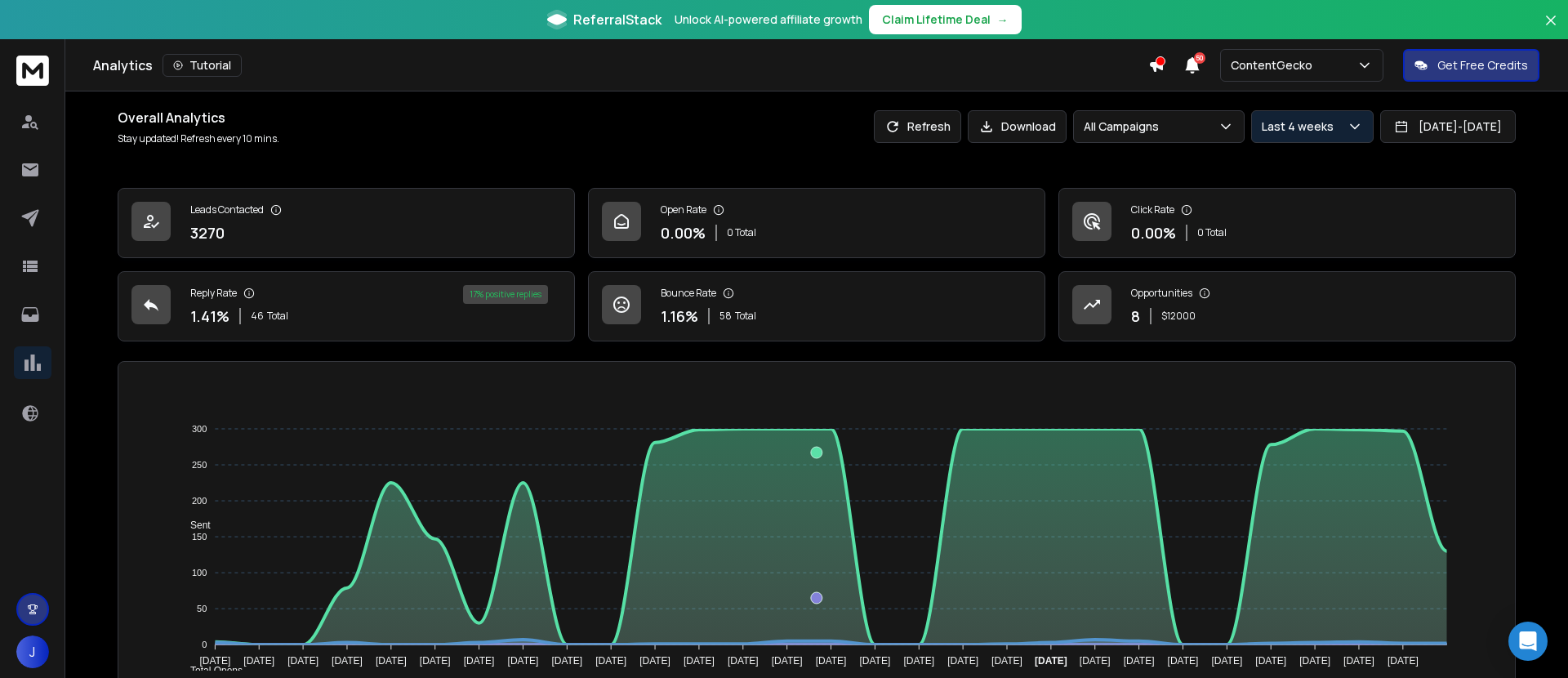
click at [1176, 128] on p "Last 4 weeks" at bounding box center [1301, 127] width 78 height 17
click at [23, 212] on icon at bounding box center [29, 217] width 19 height 19
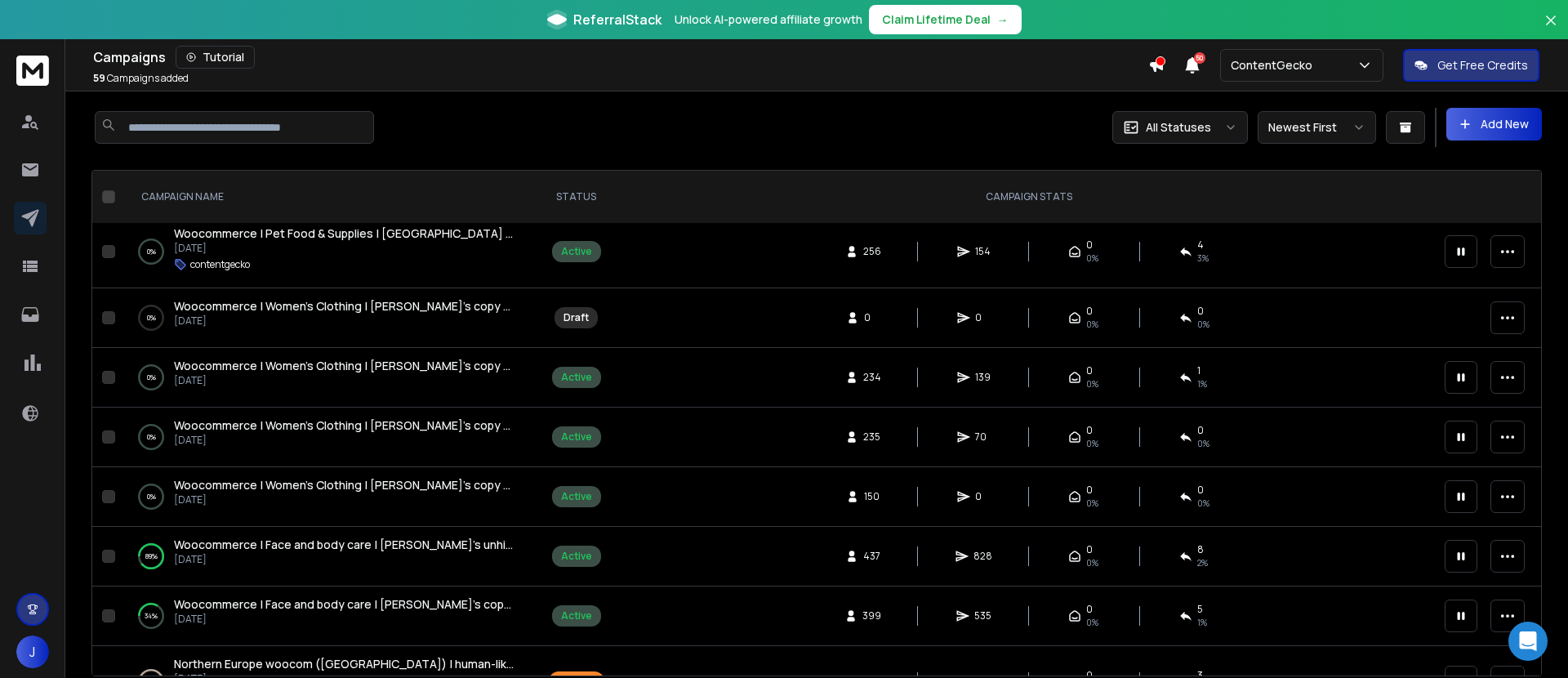
scroll to position [58, 0]
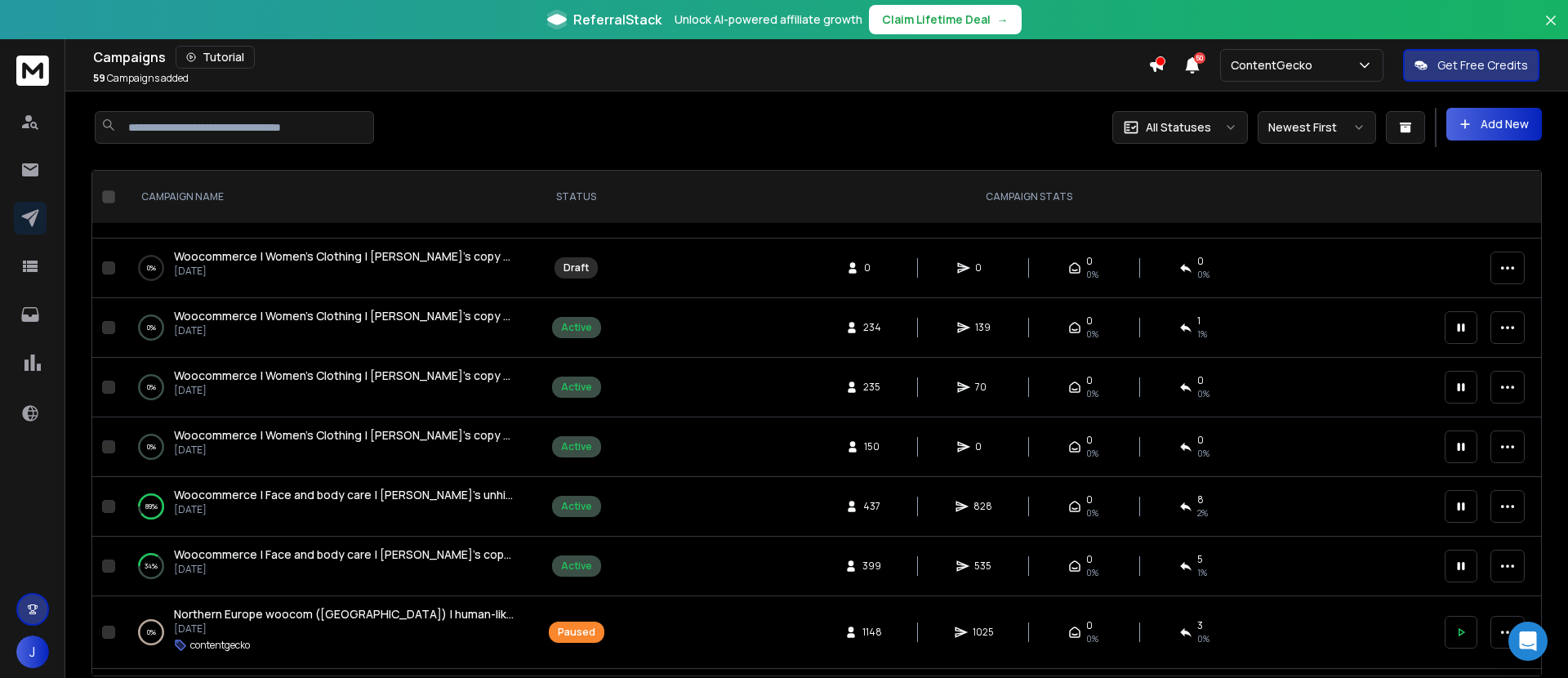
click at [513, 508] on td "89 % Woocommerce | Face and body care | Eerik's unhinged copy | Northern Europe…" at bounding box center [326, 506] width 408 height 59
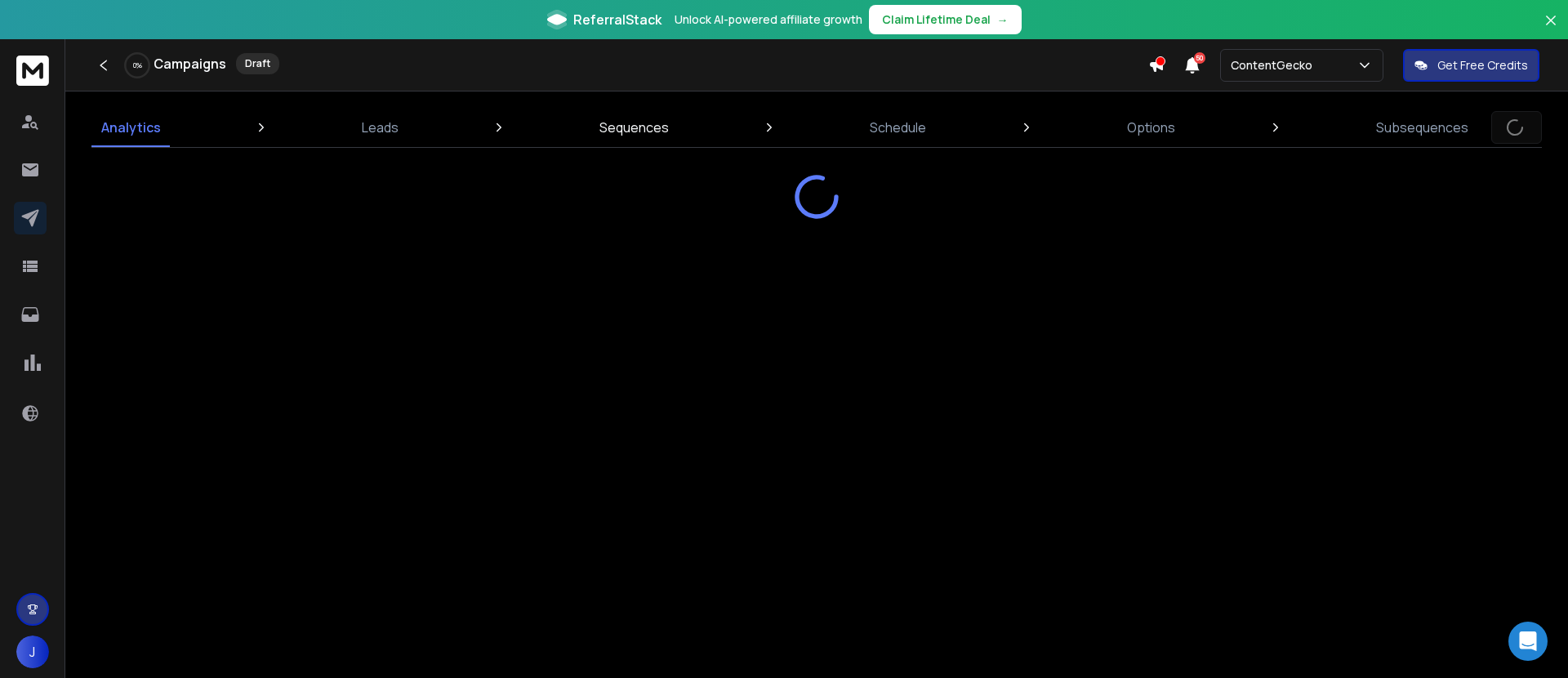
click at [634, 131] on p "Sequences" at bounding box center [634, 127] width 69 height 19
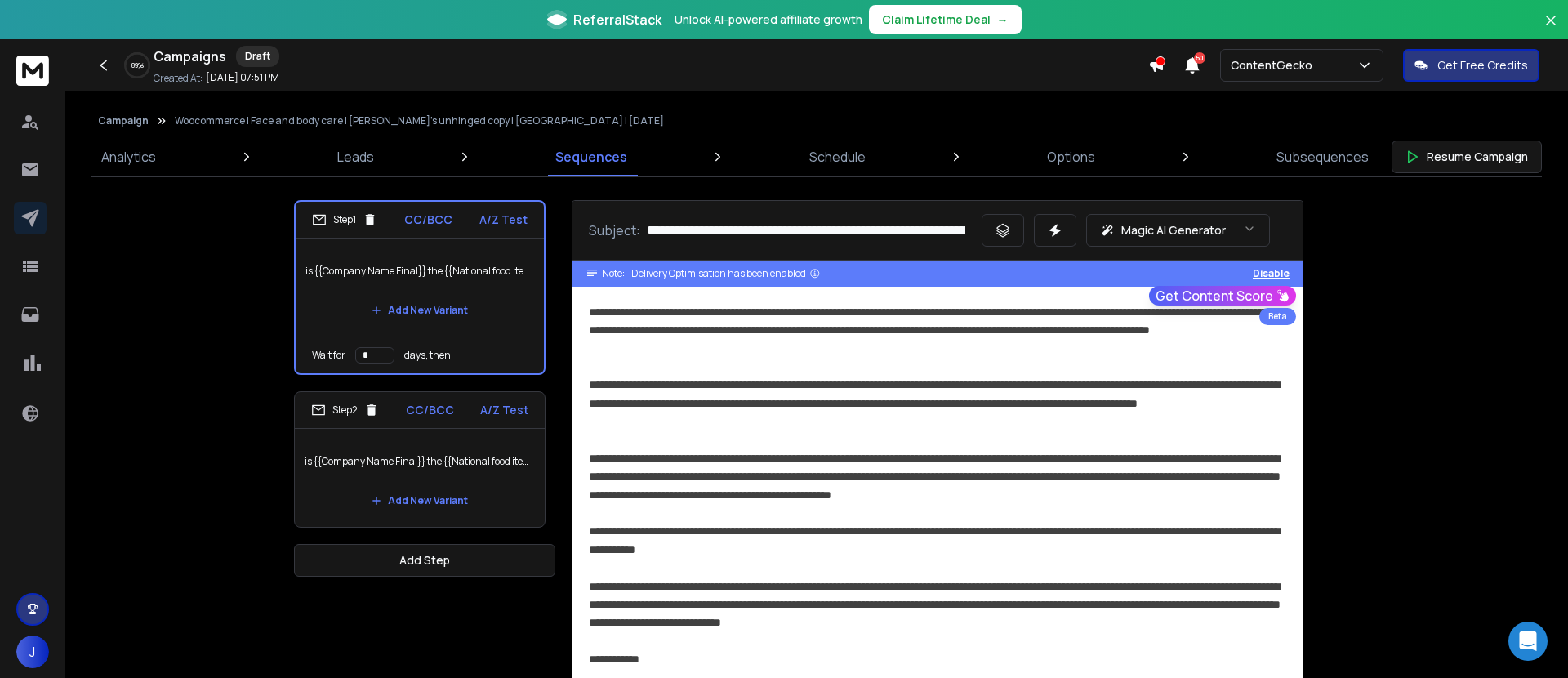
scroll to position [86, 0]
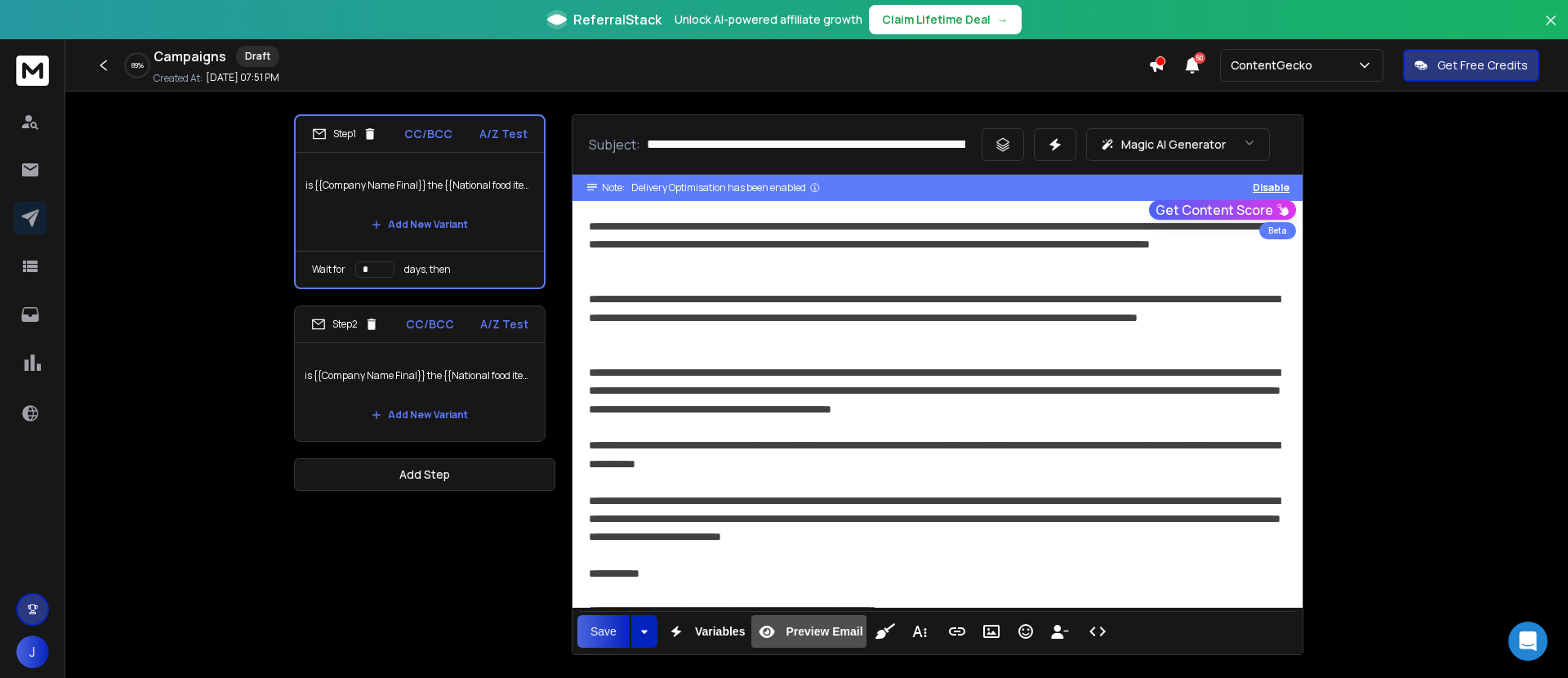
click at [845, 573] on span "Preview Email" at bounding box center [824, 631] width 83 height 14
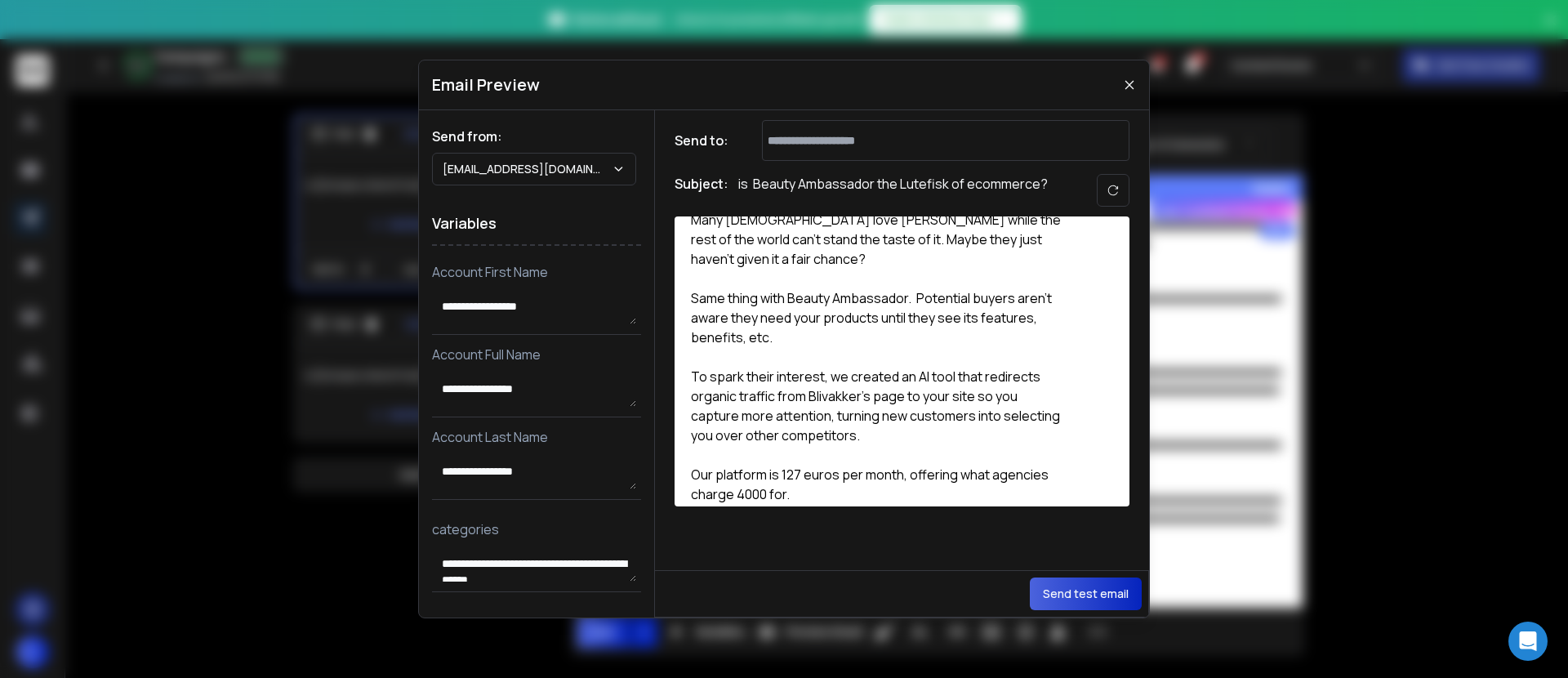
scroll to position [0, 0]
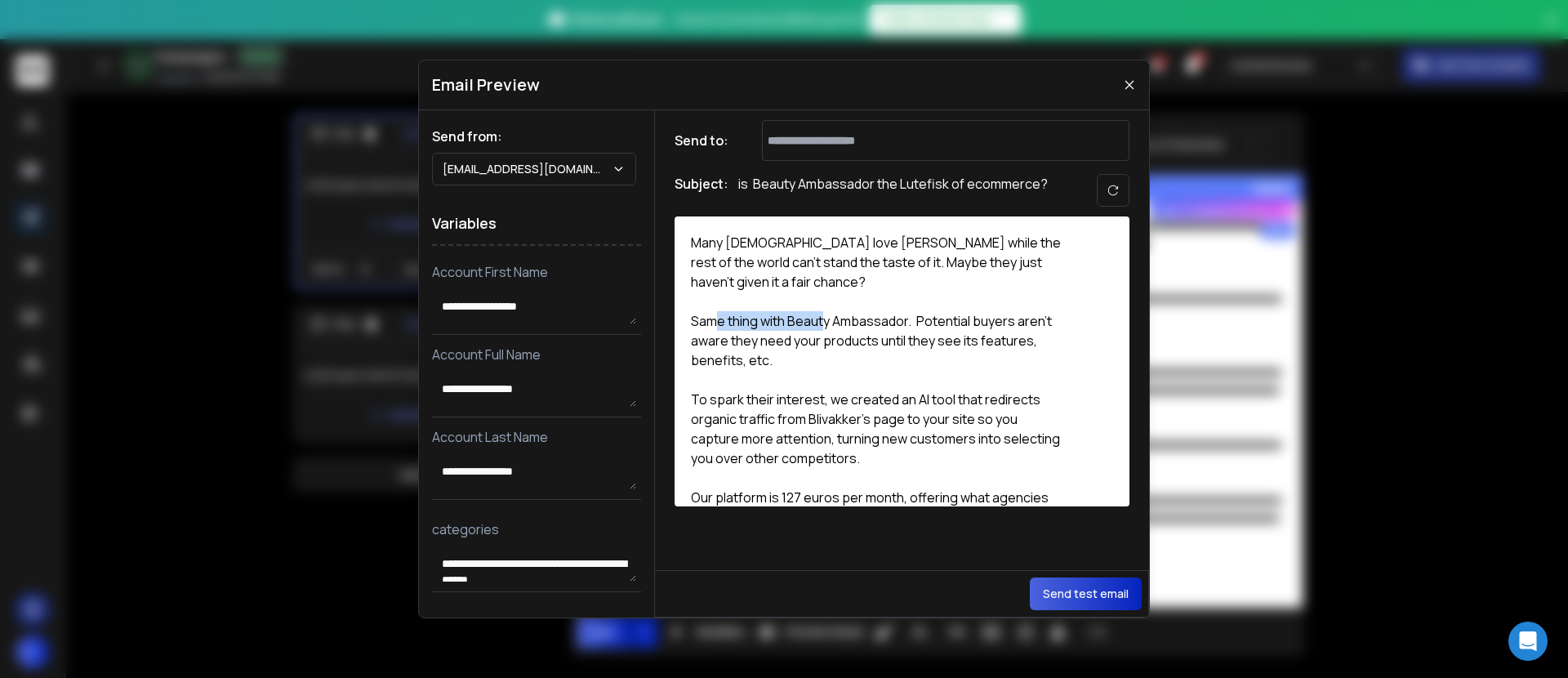
drag, startPoint x: 793, startPoint y: 321, endPoint x: 914, endPoint y: 321, distance: 121.0
click at [914, 321] on div "Many Norwegians love Lutefisk while the rest of the world can’t stand the taste…" at bounding box center [878, 361] width 408 height 290
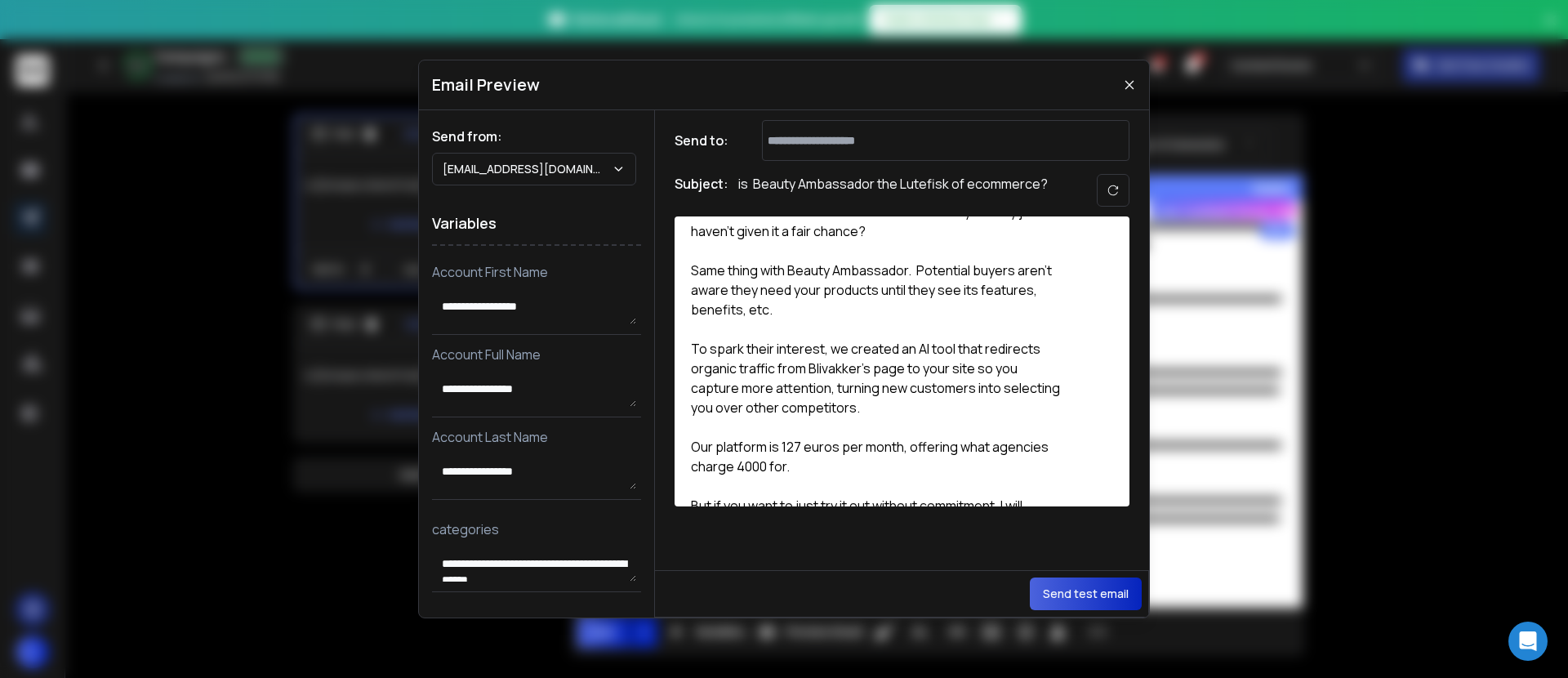
scroll to position [54, 0]
drag, startPoint x: 810, startPoint y: 367, endPoint x: 867, endPoint y: 367, distance: 57.0
click at [867, 367] on div "Many Norwegians love Lutefisk while the rest of the world can’t stand the taste…" at bounding box center [878, 307] width 408 height 290
click at [867, 367] on div "Many Norwegians love Lutefisk while the rest of the world can’t stand the taste…" at bounding box center [878, 307] width 408 height 290
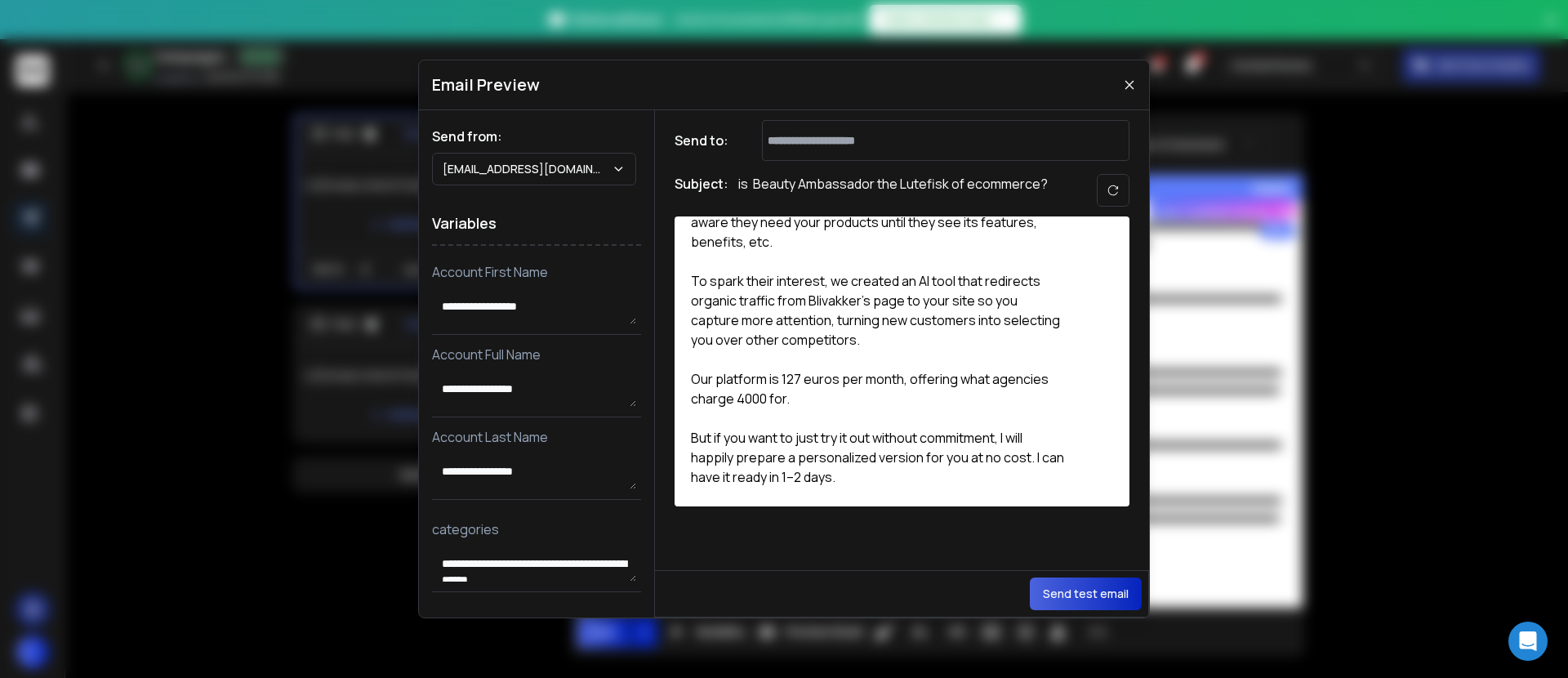
scroll to position [237, 0]
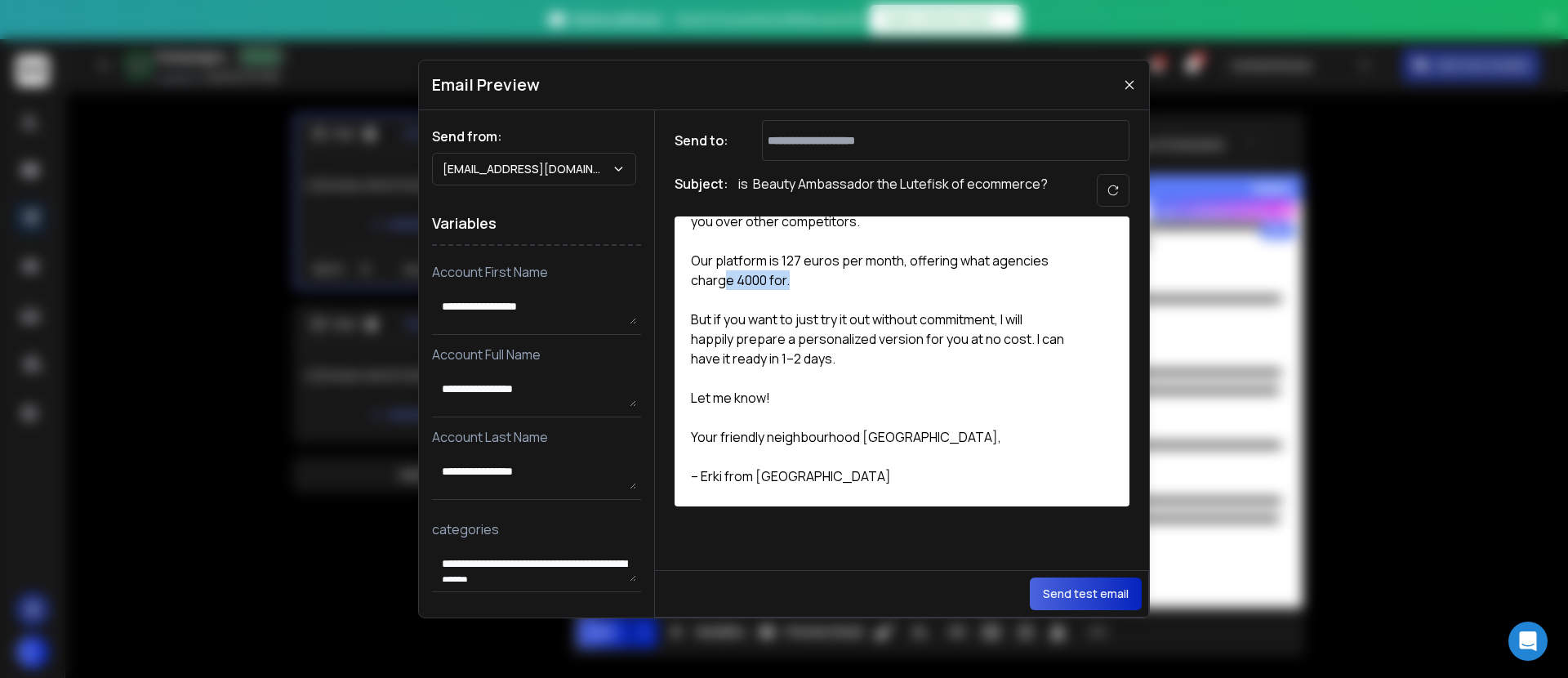
drag, startPoint x: 691, startPoint y: 316, endPoint x: 750, endPoint y: 316, distance: 59.0
click at [750, 270] on div "Many Norwegians love Lutefisk while the rest of the world can’t stand the taste…" at bounding box center [878, 124] width 408 height 290
click at [751, 270] on div "Many Norwegians love Lutefisk while the rest of the world can’t stand the taste…" at bounding box center [878, 124] width 408 height 290
drag, startPoint x: 782, startPoint y: 319, endPoint x: 938, endPoint y: 319, distance: 156.0
click at [939, 270] on div "Many Norwegians love Lutefisk while the rest of the world can’t stand the taste…" at bounding box center [878, 124] width 408 height 290
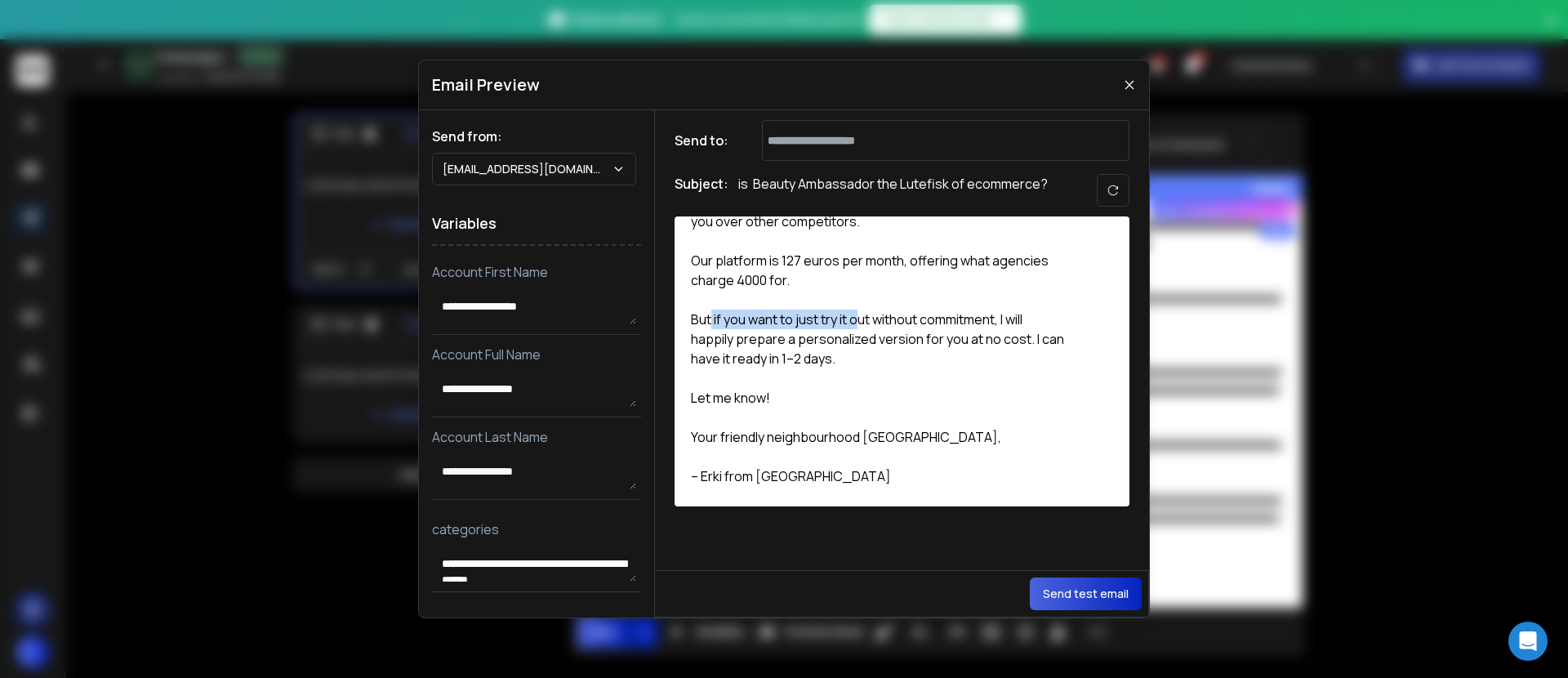
click at [938, 270] on div "Many Norwegians love Lutefisk while the rest of the world can’t stand the taste…" at bounding box center [878, 124] width 408 height 290
click at [963, 270] on div "Many Norwegians love Lutefisk while the rest of the world can’t stand the taste…" at bounding box center [878, 124] width 408 height 290
click at [969, 270] on div "Many Norwegians love Lutefisk while the rest of the world can’t stand the taste…" at bounding box center [878, 124] width 408 height 290
drag, startPoint x: 797, startPoint y: 341, endPoint x: 946, endPoint y: 341, distance: 149.0
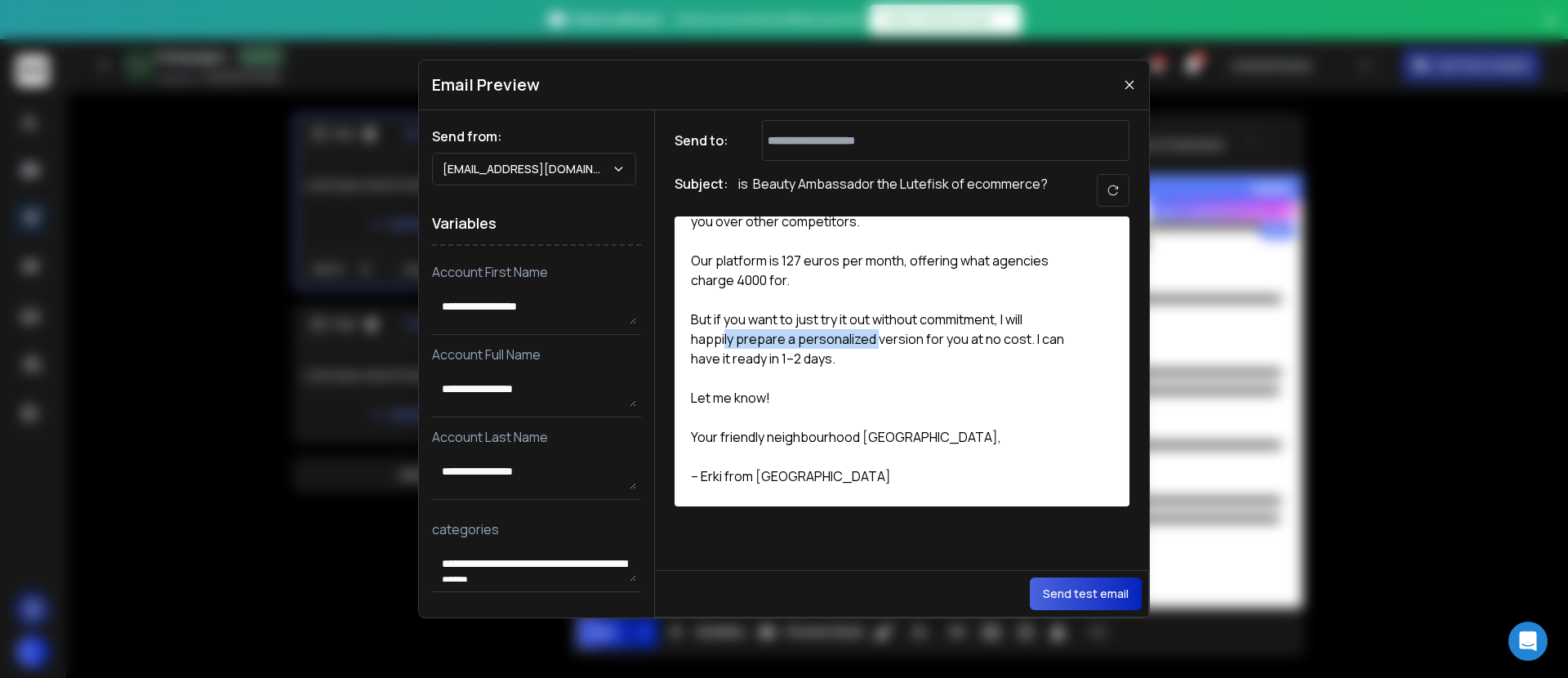
click at [946, 270] on div "Many Norwegians love Lutefisk while the rest of the world can’t stand the taste…" at bounding box center [878, 124] width 408 height 290
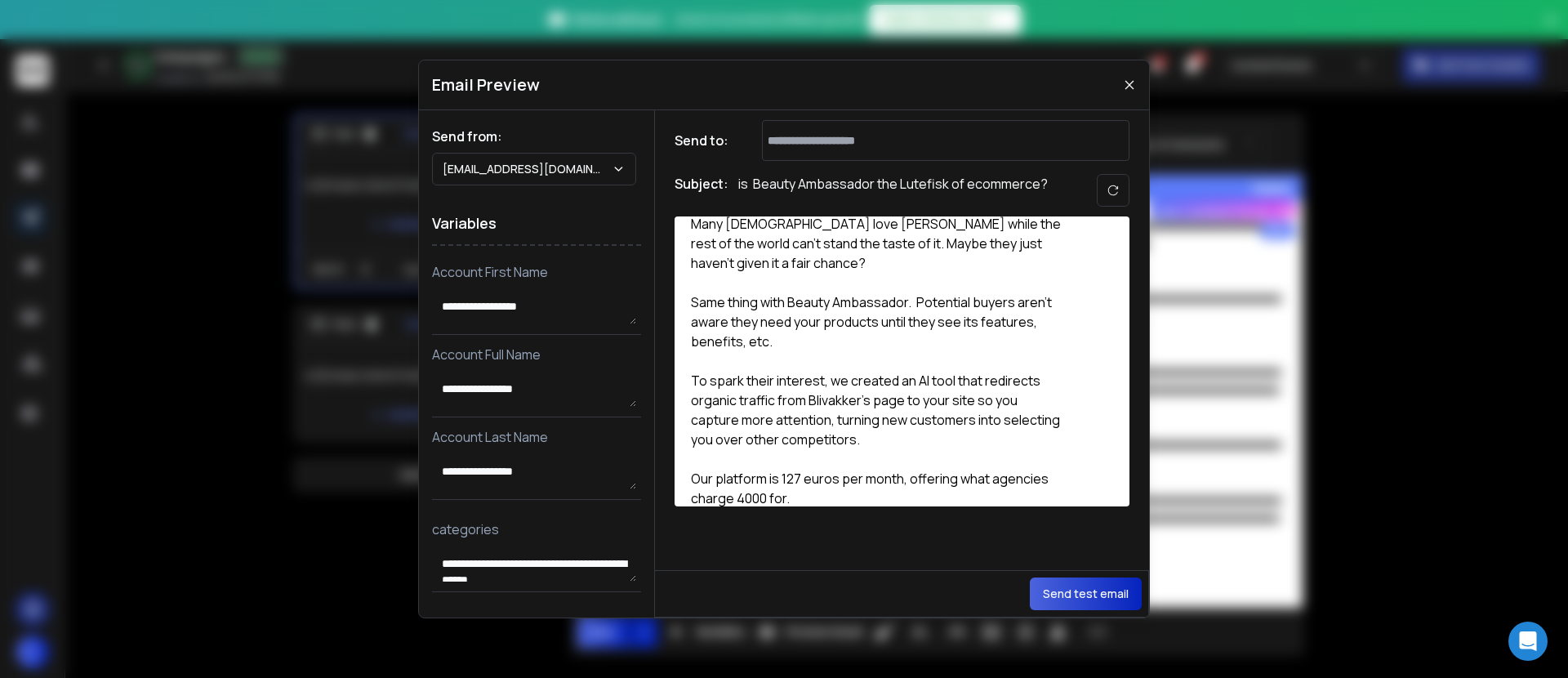
scroll to position [0, 0]
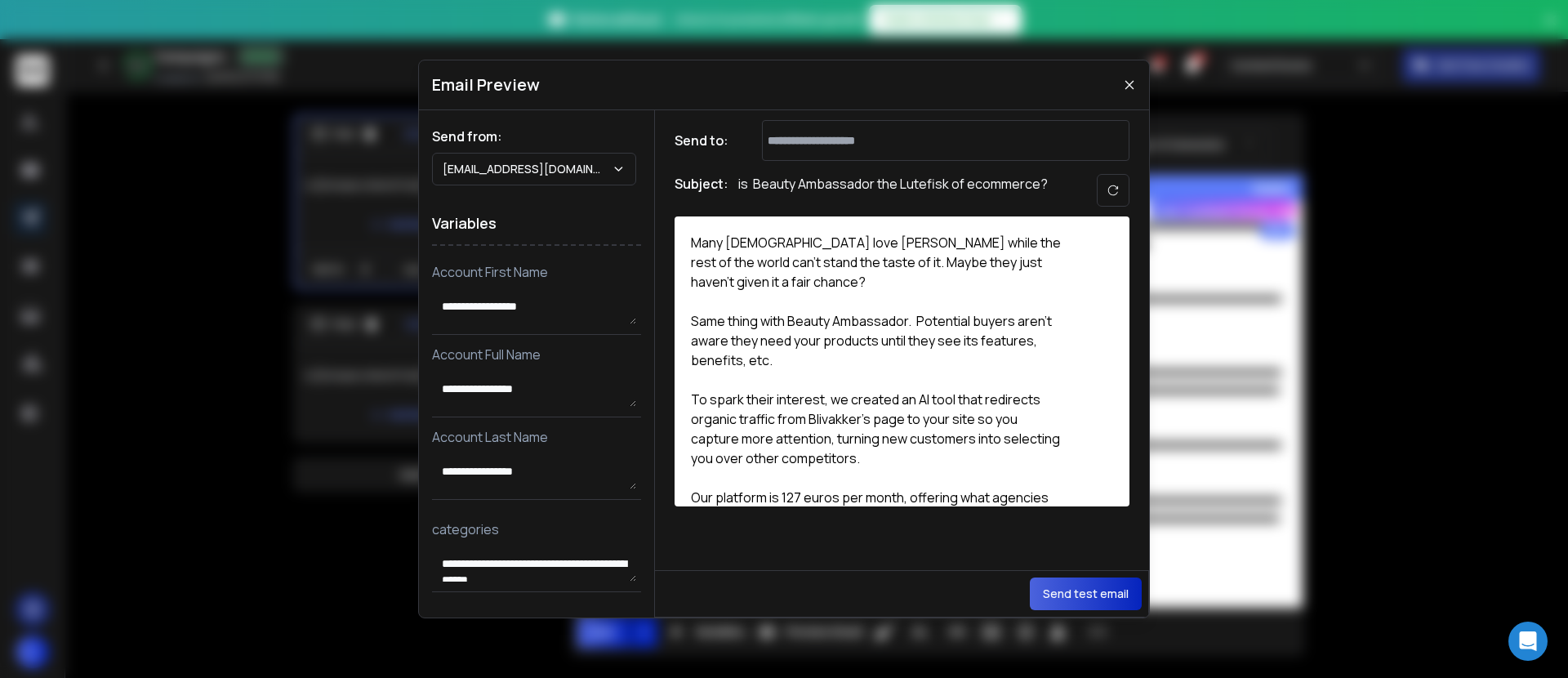
click at [1125, 84] on icon at bounding box center [1130, 85] width 13 height 13
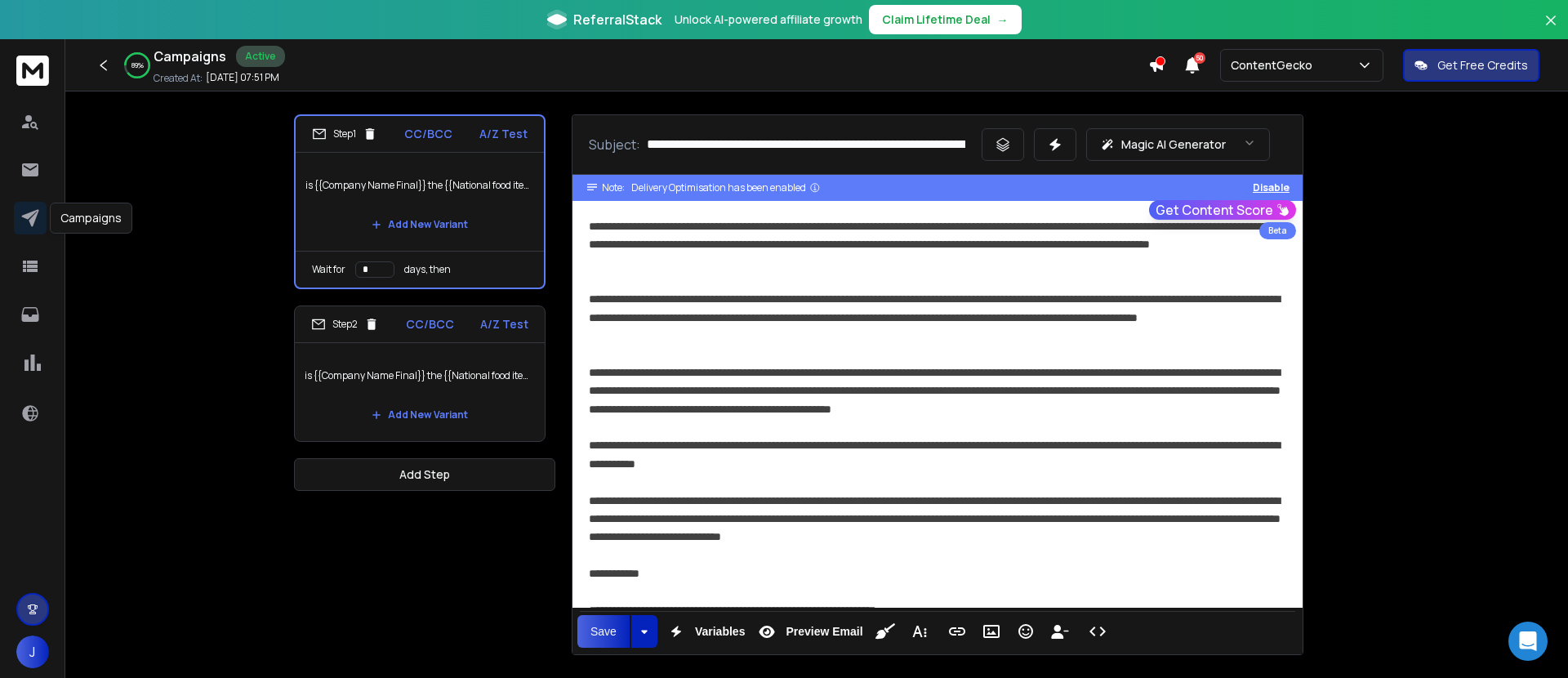
click at [31, 213] on icon at bounding box center [29, 218] width 18 height 18
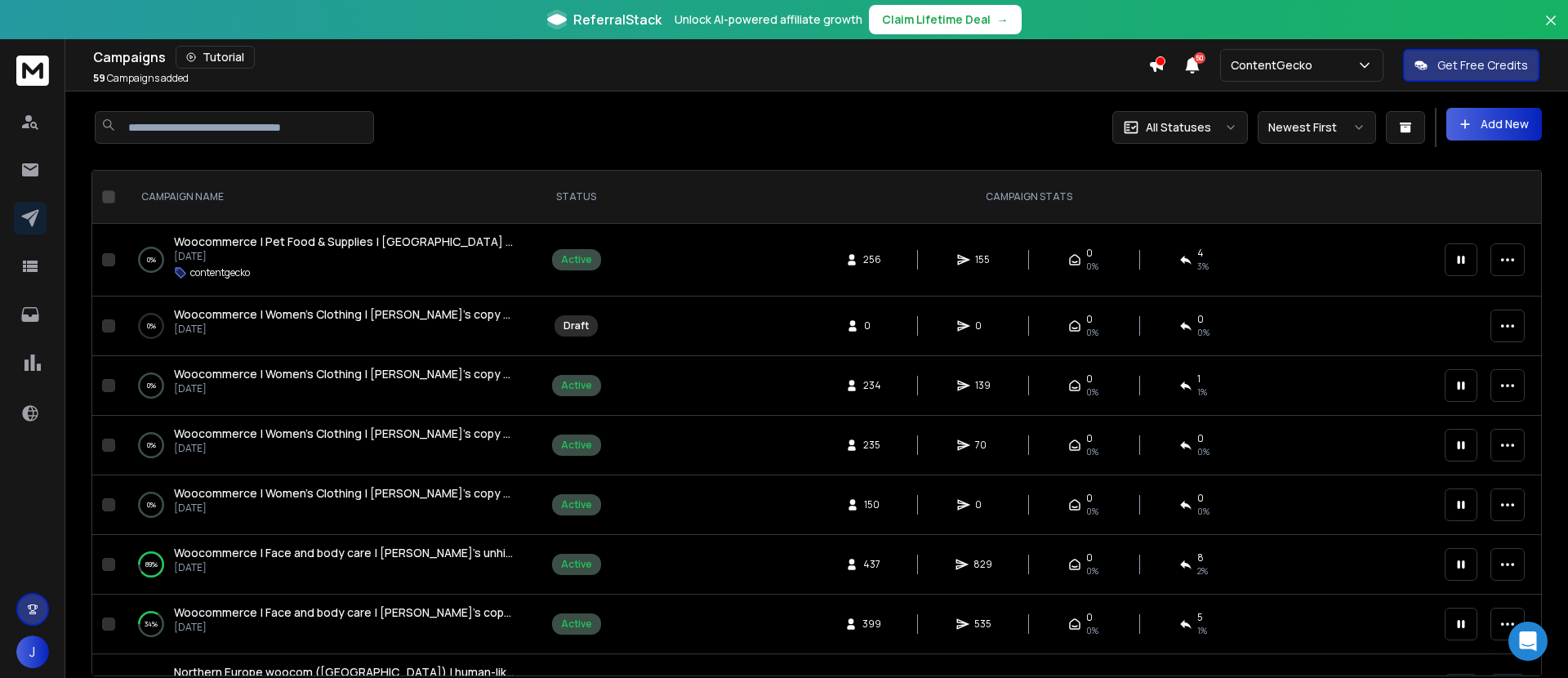
click at [347, 249] on link "Woocommerce | Pet Food & Supplies | [GEOGRAPHIC_DATA] | Eerik's unhinged, short…" at bounding box center [343, 242] width 340 height 17
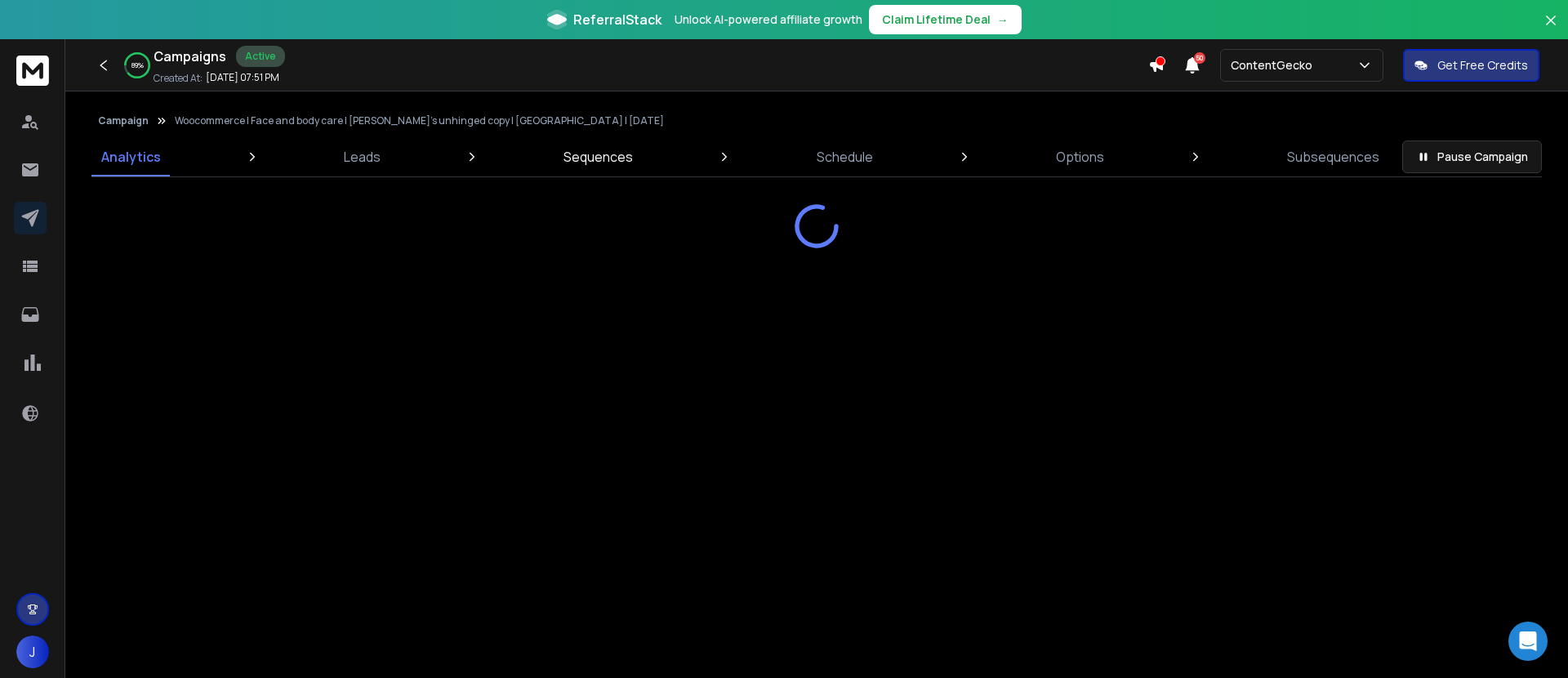
click at [594, 163] on p "Sequences" at bounding box center [598, 156] width 69 height 19
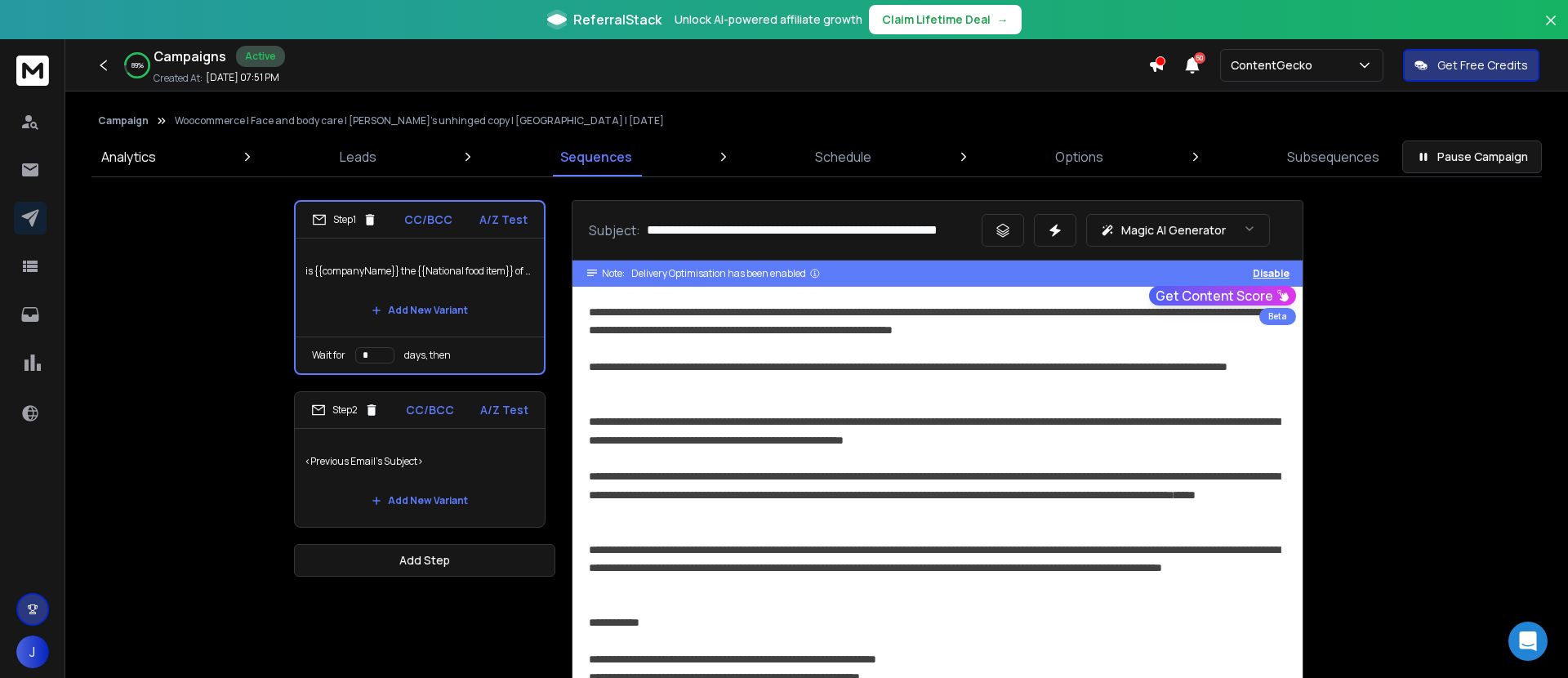
click at [143, 156] on p "Analytics" at bounding box center [129, 156] width 55 height 19
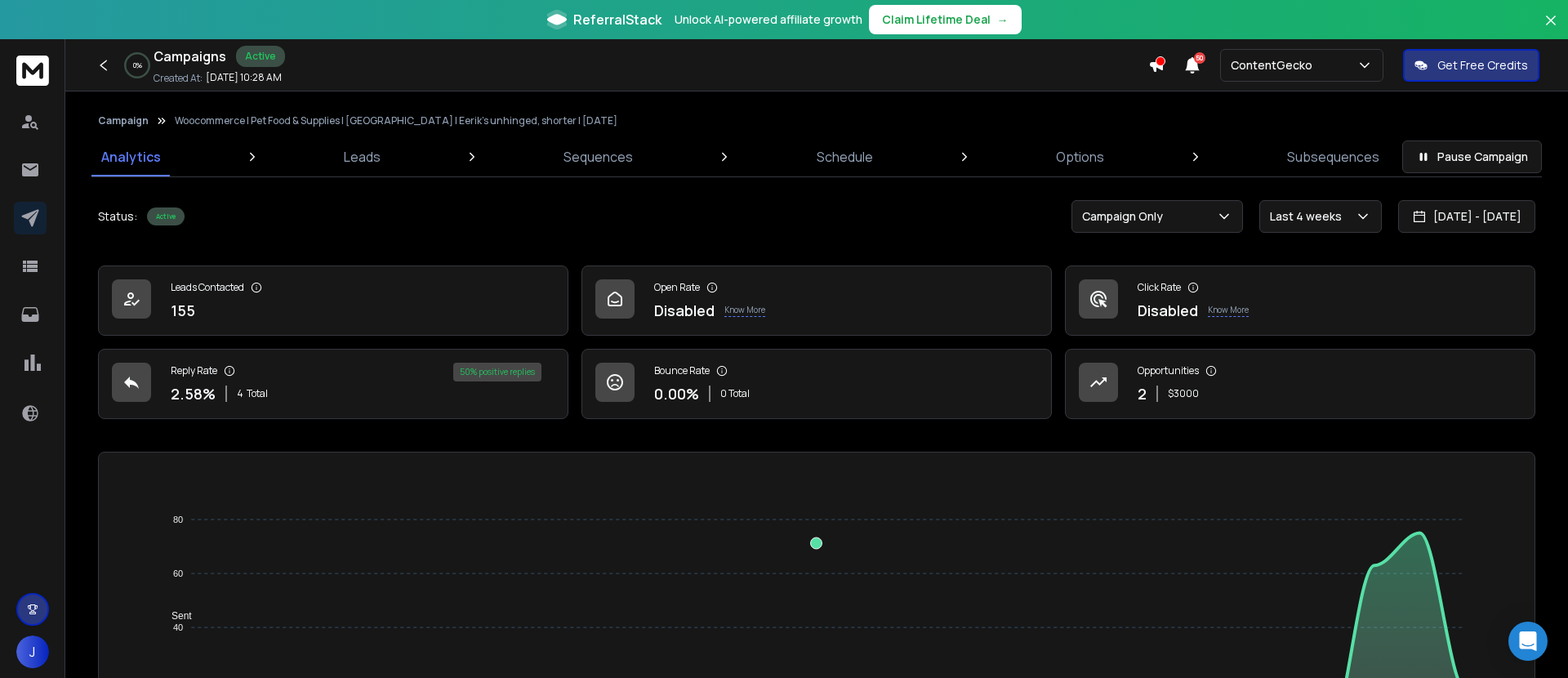
click at [1176, 375] on link "Opportunities 2 $ 3000" at bounding box center [1299, 384] width 470 height 70
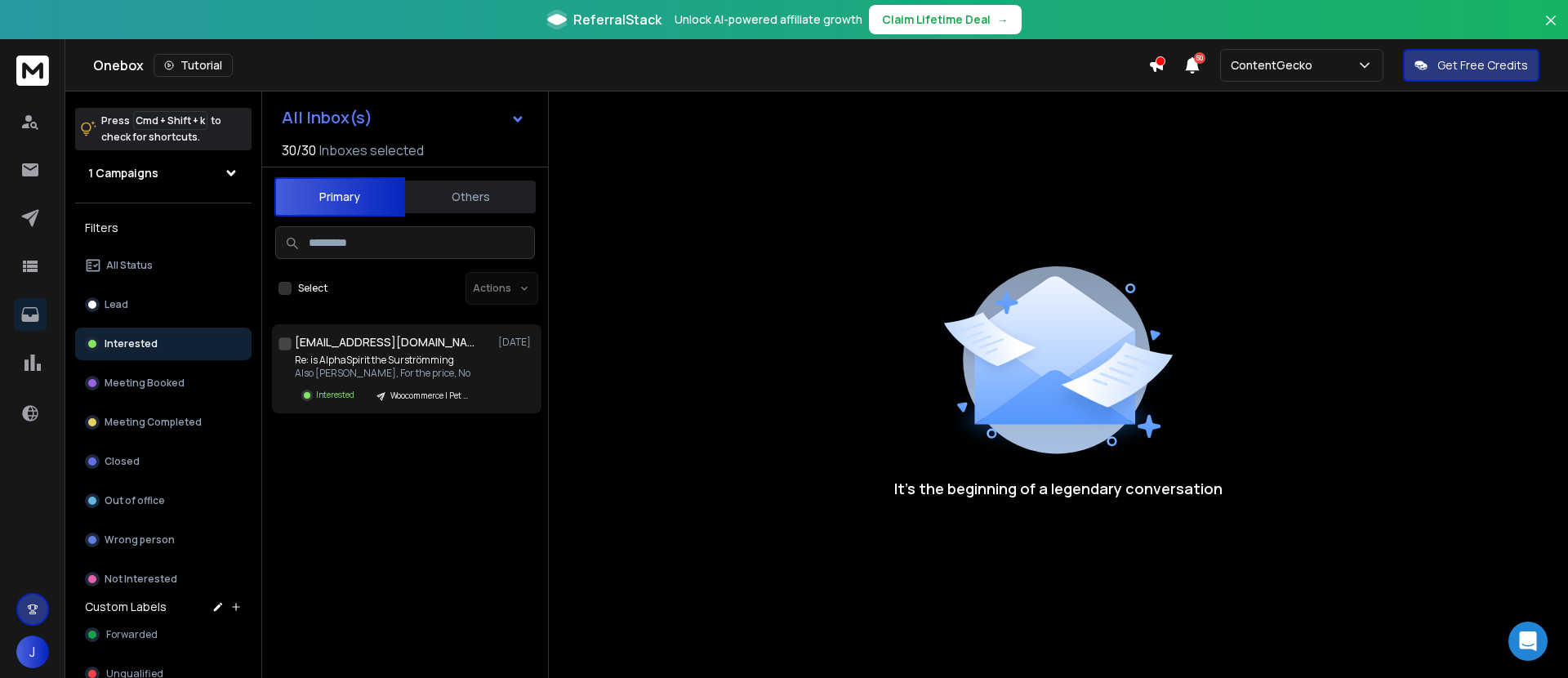
click at [392, 362] on p "Re: is AlphaSpirit the Surströmming" at bounding box center [387, 361] width 184 height 13
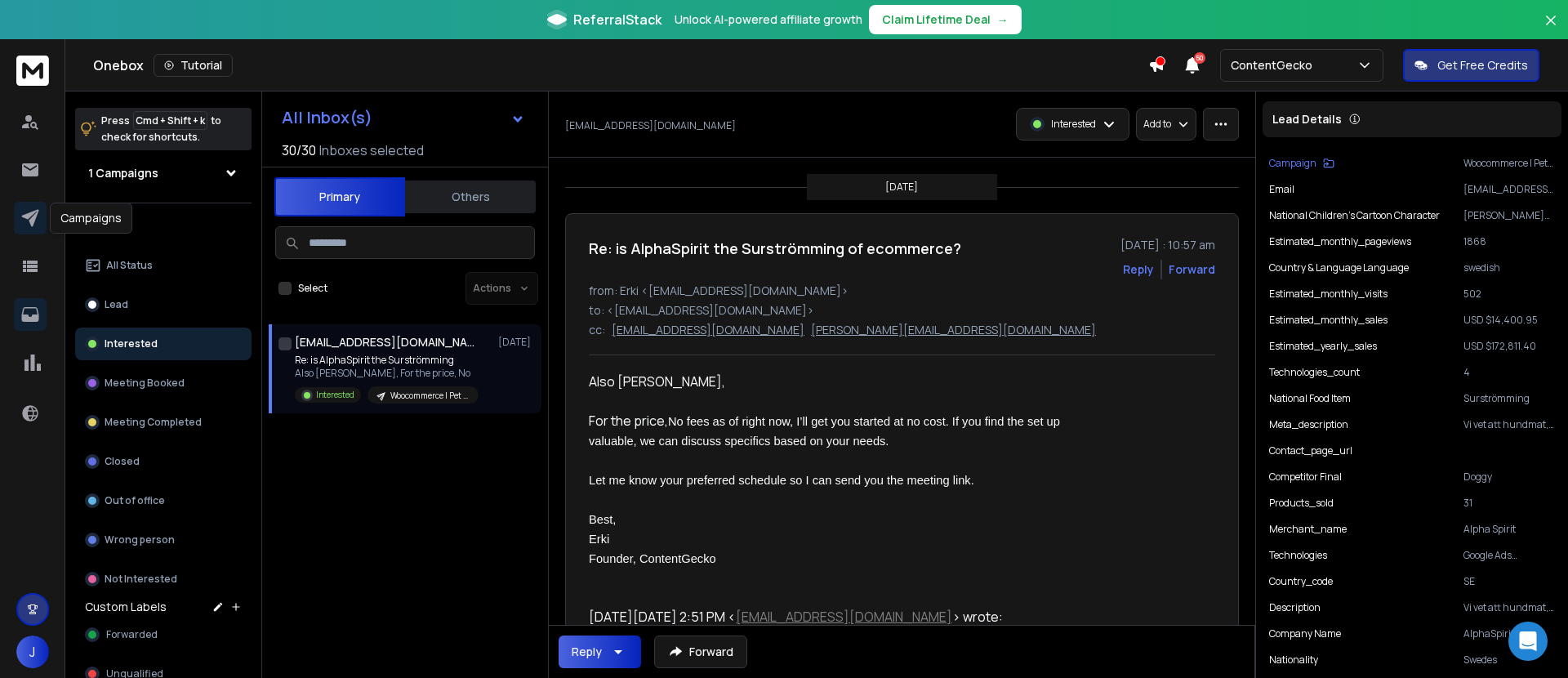
click at [33, 211] on icon at bounding box center [29, 218] width 18 height 18
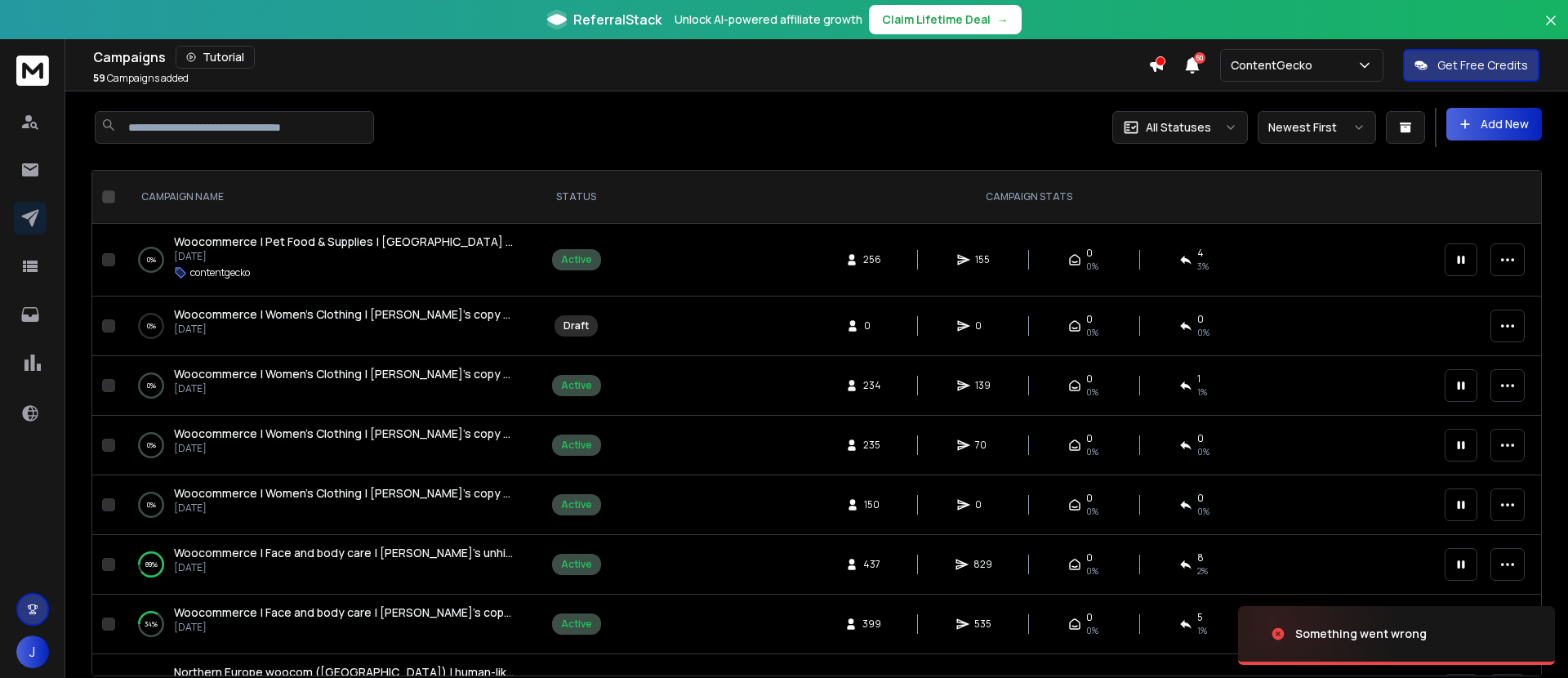
click at [394, 253] on p "[DATE]" at bounding box center [343, 256] width 340 height 13
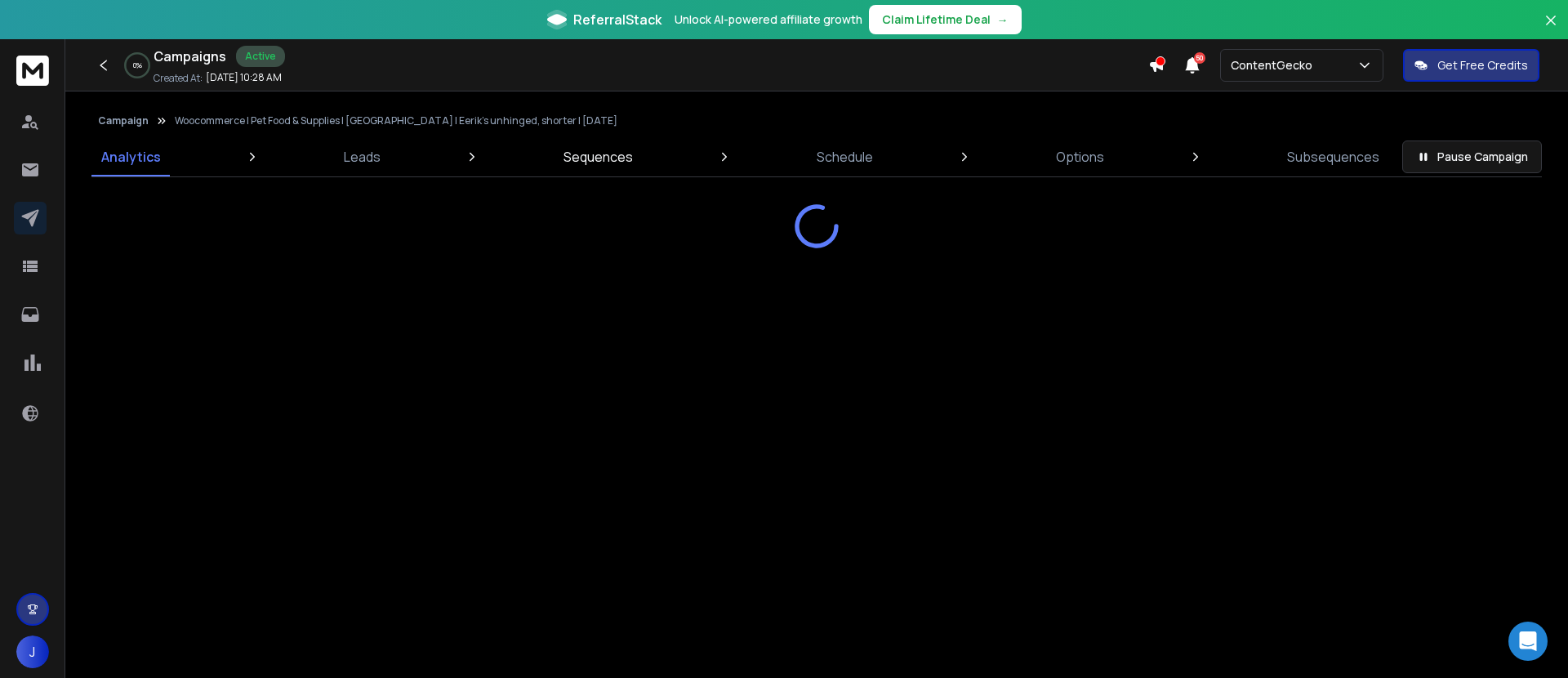
click at [569, 163] on p "Sequences" at bounding box center [598, 156] width 69 height 19
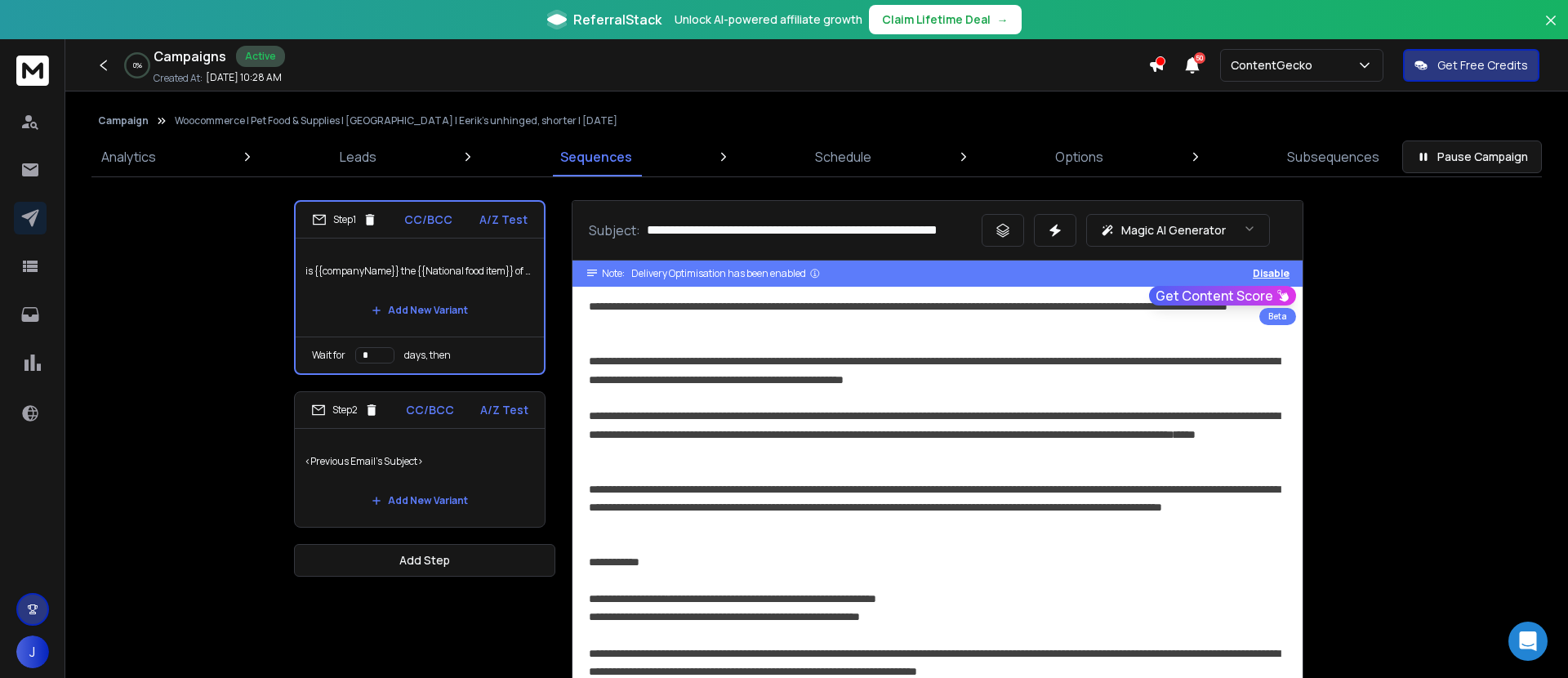
scroll to position [64, 0]
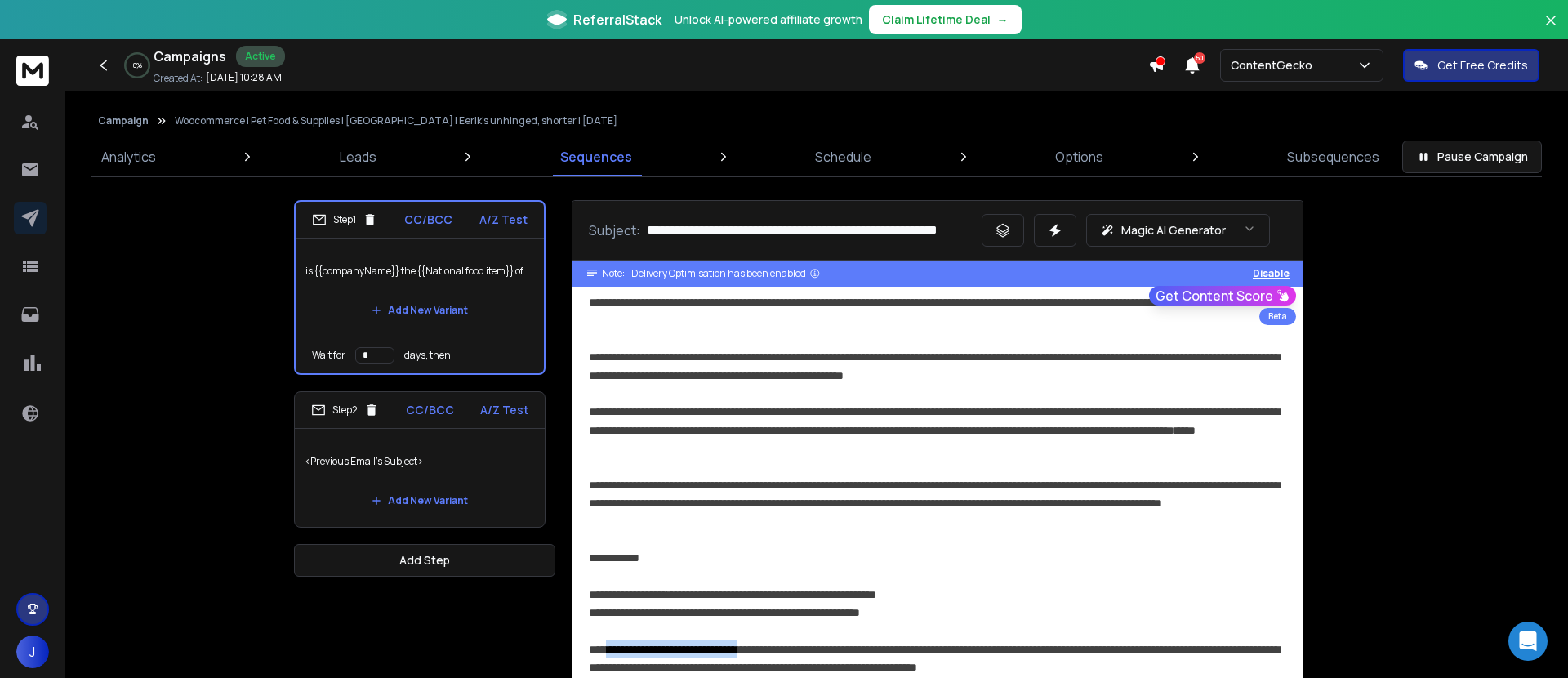
drag, startPoint x: 611, startPoint y: 649, endPoint x: 785, endPoint y: 649, distance: 174.0
click at [785, 573] on div "**********" at bounding box center [937, 659] width 697 height 37
drag, startPoint x: 791, startPoint y: 649, endPoint x: 690, endPoint y: 648, distance: 101.0
click at [690, 573] on div "**********" at bounding box center [937, 659] width 697 height 37
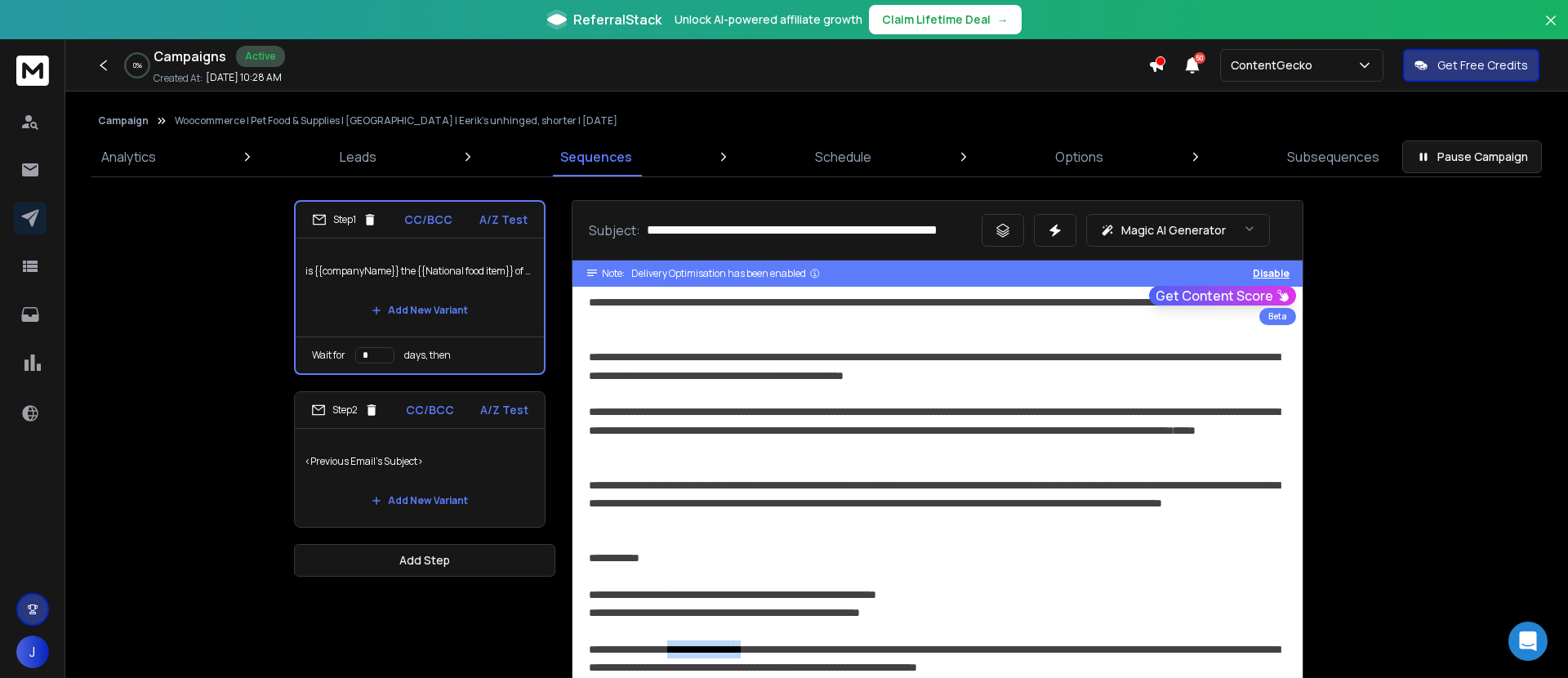
click at [690, 573] on div "**********" at bounding box center [937, 659] width 697 height 37
click at [30, 220] on icon at bounding box center [29, 218] width 18 height 18
